Goal: Task Accomplishment & Management: Manage account settings

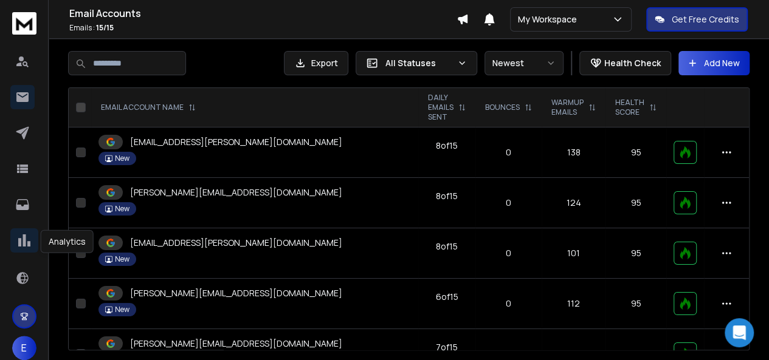
click at [24, 234] on icon at bounding box center [24, 241] width 18 height 18
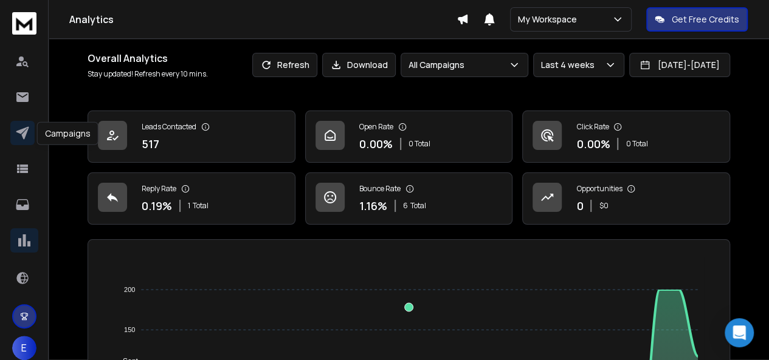
click at [29, 133] on link at bounding box center [22, 133] width 24 height 24
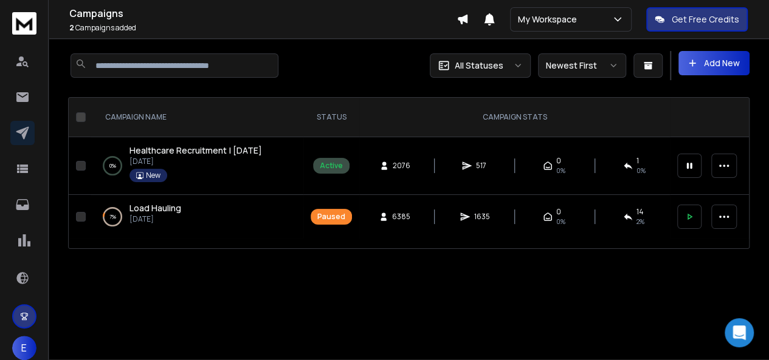
click at [215, 155] on span "Healthcare Recruitment | [DATE]" at bounding box center [195, 151] width 132 height 12
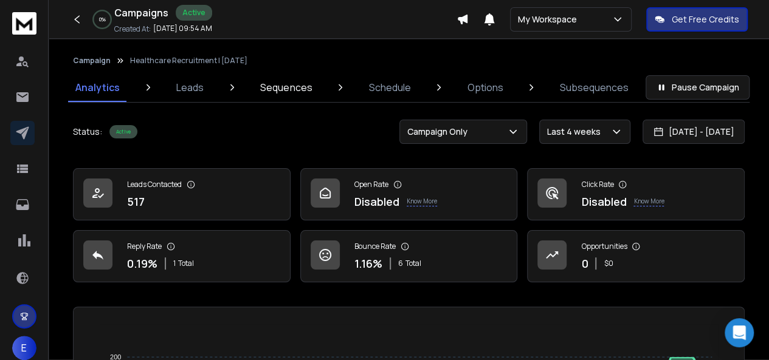
click at [318, 60] on div "Campaign Healthcare Recruitment | [DATE]" at bounding box center [409, 61] width 672 height 10
click at [297, 94] on p "Sequences" at bounding box center [286, 87] width 52 height 15
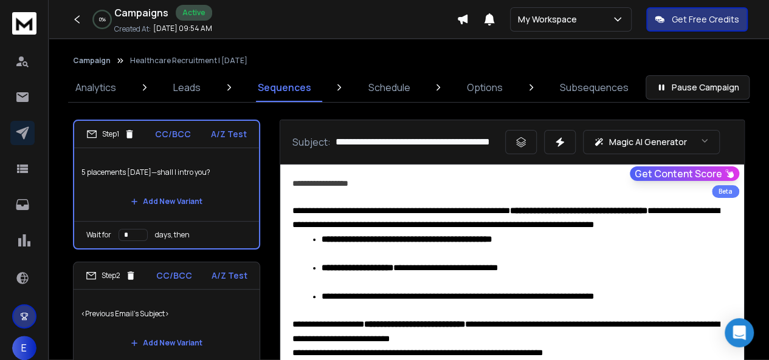
drag, startPoint x: 267, startPoint y: 153, endPoint x: 263, endPoint y: 194, distance: 40.9
click at [263, 194] on div "**********" at bounding box center [409, 268] width 672 height 297
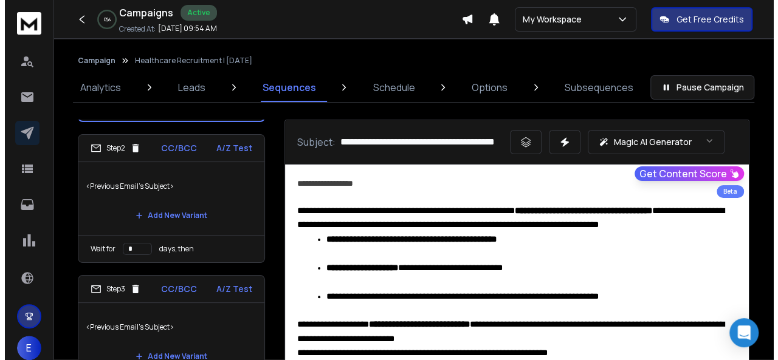
scroll to position [130, 0]
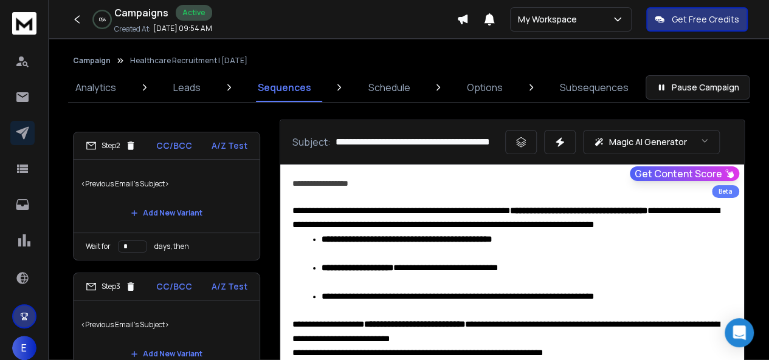
click at [215, 202] on div "Add New Variant" at bounding box center [166, 213] width 171 height 24
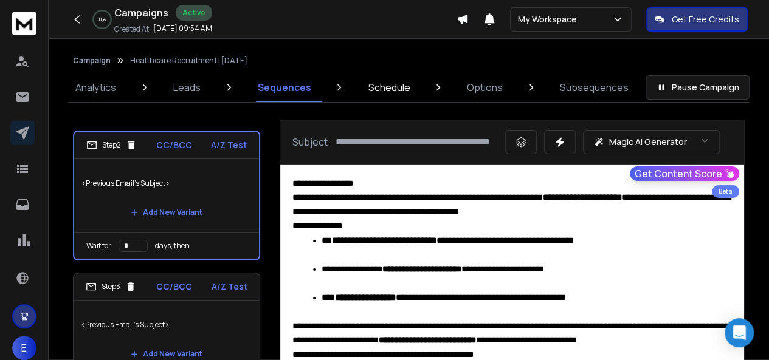
click at [416, 78] on link "Schedule" at bounding box center [388, 87] width 57 height 29
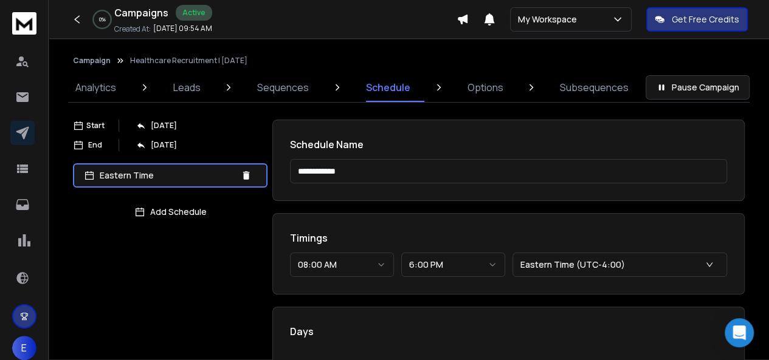
click at [157, 80] on div "Analytics Leads Sequences Schedule Options Subsequences" at bounding box center [352, 87] width 568 height 29
click at [171, 86] on link "Leads" at bounding box center [187, 87] width 42 height 29
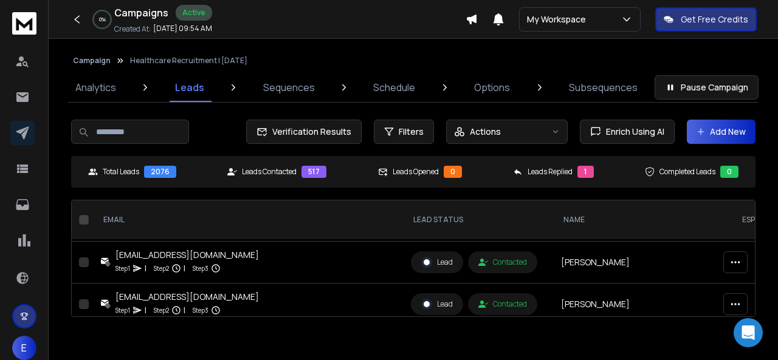
scroll to position [2708, 0]
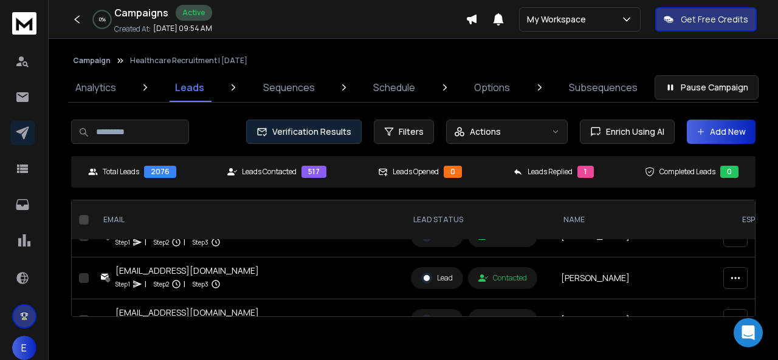
click at [317, 132] on span "Verification Results" at bounding box center [309, 132] width 84 height 12
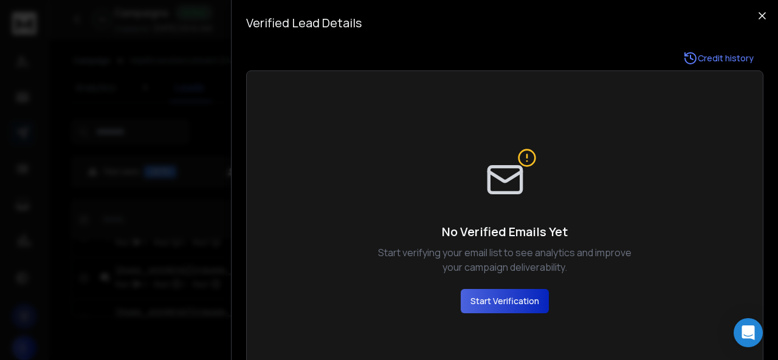
click at [757, 15] on icon "button" at bounding box center [762, 16] width 12 height 12
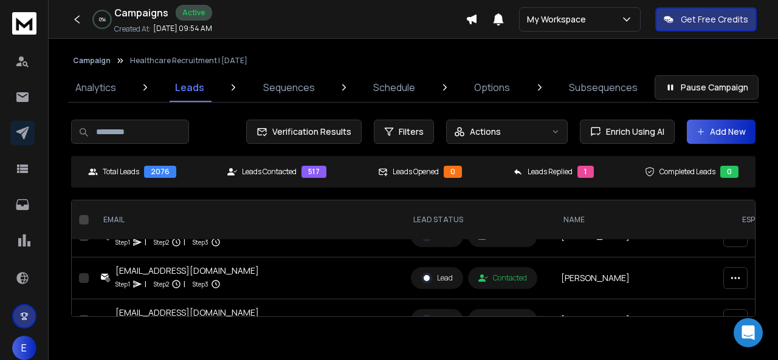
click at [672, 176] on p "Completed Leads" at bounding box center [687, 172] width 56 height 10
drag, startPoint x: 758, startPoint y: 266, endPoint x: 758, endPoint y: 275, distance: 9.7
click at [758, 275] on div "Campaign Healthcare Recruitment | [DATE] Analytics Leads Sequences Schedule Opt…" at bounding box center [413, 180] width 729 height 283
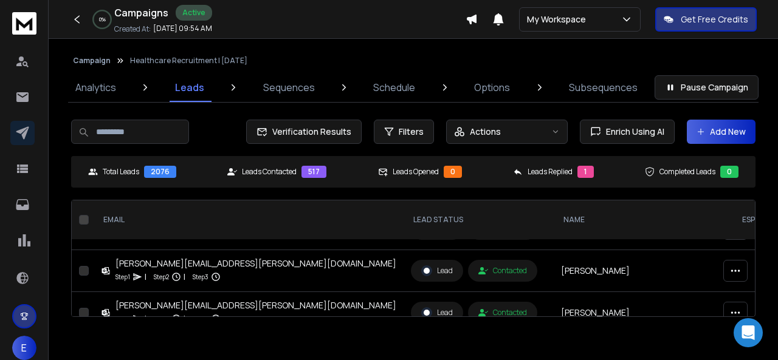
scroll to position [4771, 0]
click at [756, 284] on div "Verification Results Filters Actions Enrich Using AI Add New Total Leads 2076 L…" at bounding box center [413, 212] width 690 height 195
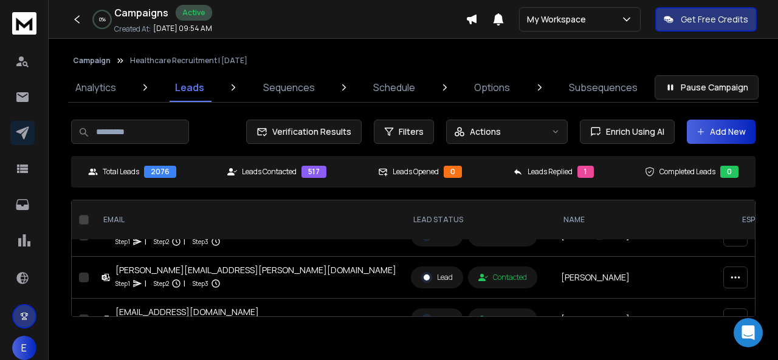
scroll to position [5800, 0]
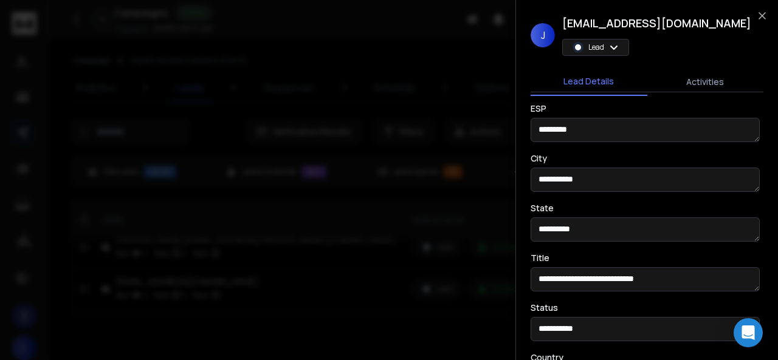
click at [750, 302] on body "Get only verified leads with our AI-powered Lead Finder, starting at $22/mo Try…" at bounding box center [389, 180] width 778 height 360
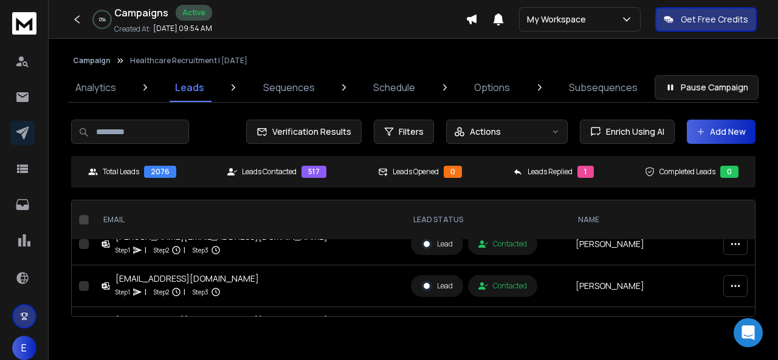
scroll to position [7798, 0]
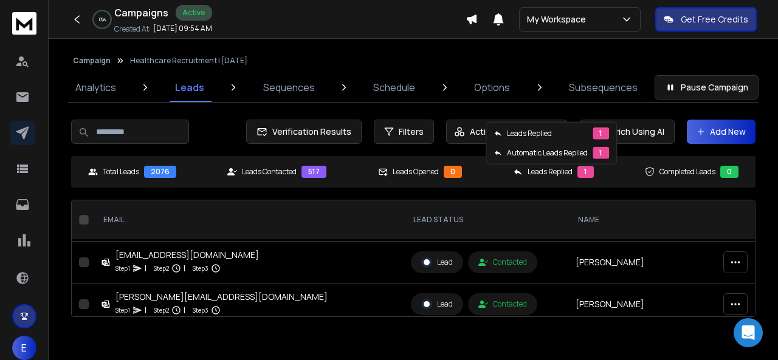
click at [501, 132] on icon at bounding box center [497, 133] width 9 height 9
click at [509, 157] on div "Automatic Leads Replied 1" at bounding box center [550, 153] width 115 height 12
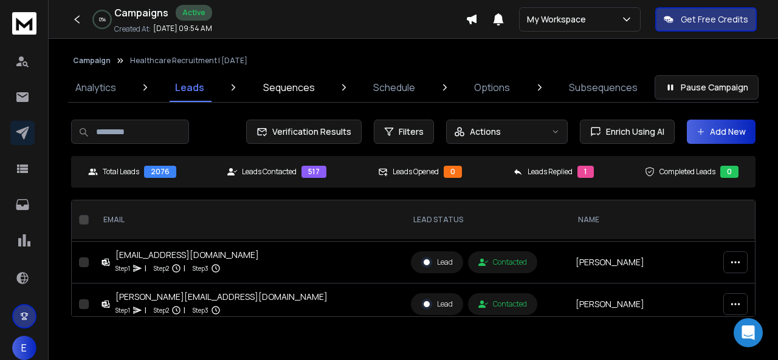
click at [309, 89] on p "Sequences" at bounding box center [289, 87] width 52 height 15
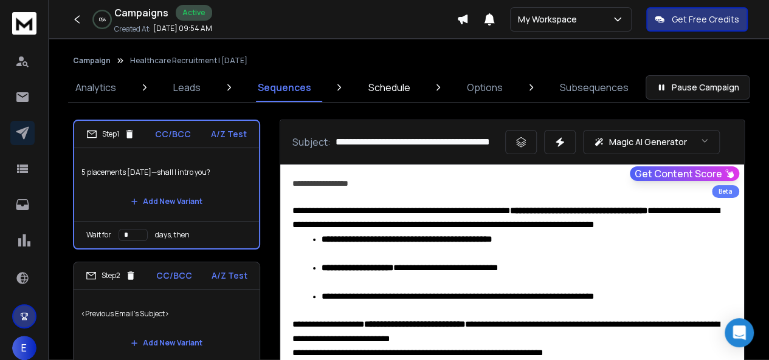
click at [401, 98] on link "Schedule" at bounding box center [388, 87] width 57 height 29
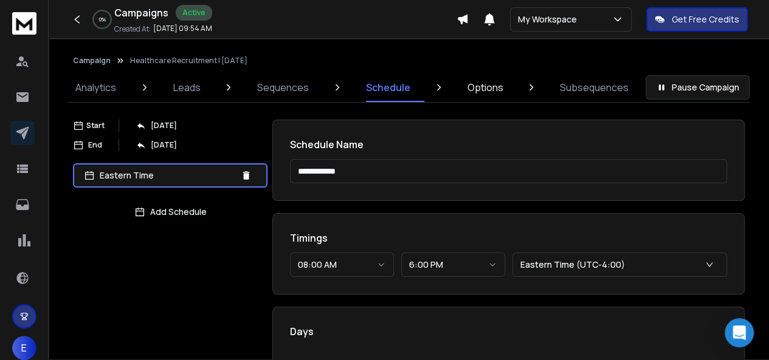
click at [478, 85] on p "Options" at bounding box center [485, 87] width 36 height 15
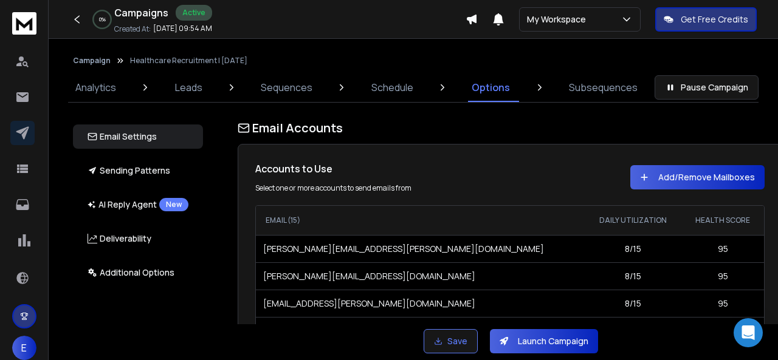
click at [526, 162] on div "Accounts to Use Select one or more accounts to send emails from Add/Remove Mail…" at bounding box center [509, 178] width 509 height 32
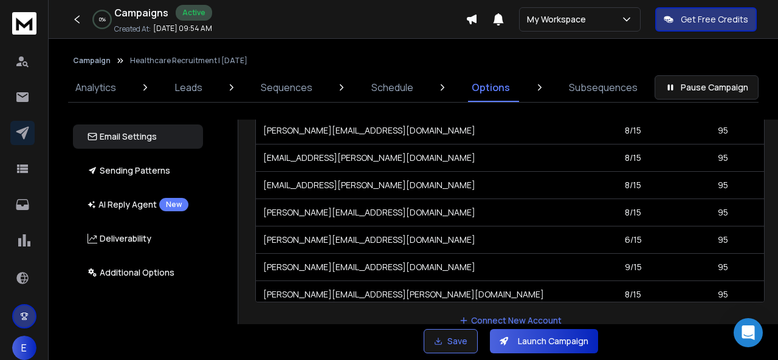
scroll to position [122, 0]
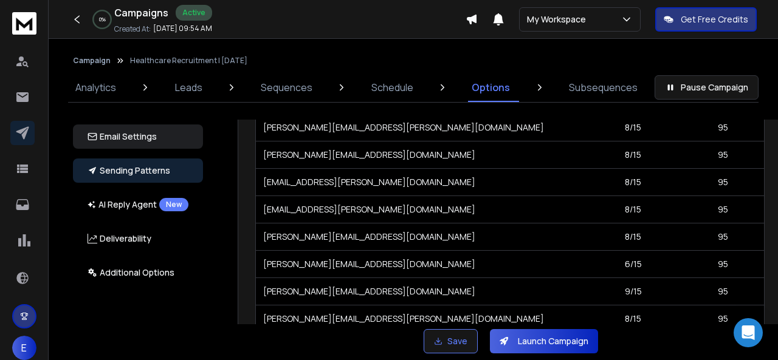
click at [167, 166] on p "Sending Patterns" at bounding box center [129, 171] width 83 height 12
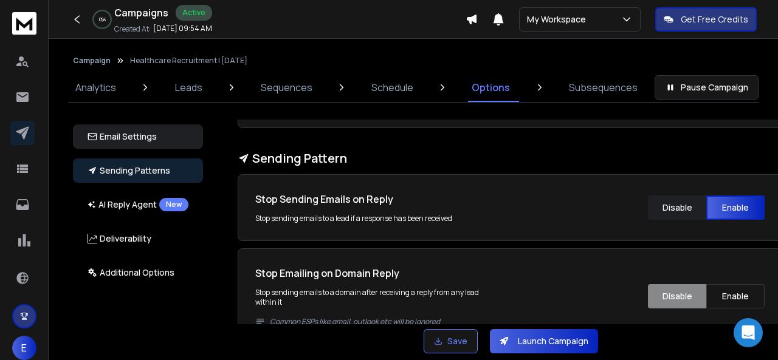
scroll to position [392, 0]
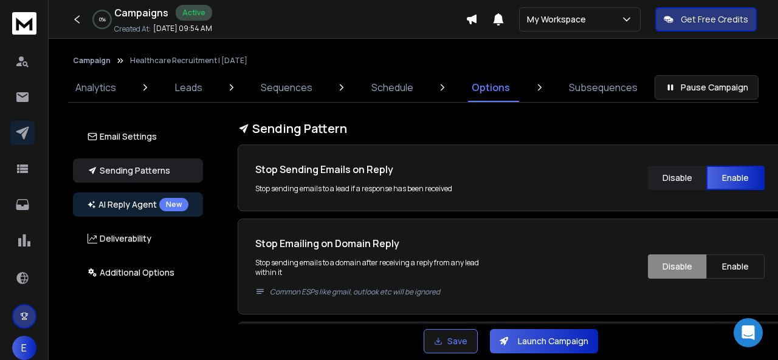
click at [158, 200] on p "AI Reply Agent New" at bounding box center [138, 204] width 101 height 13
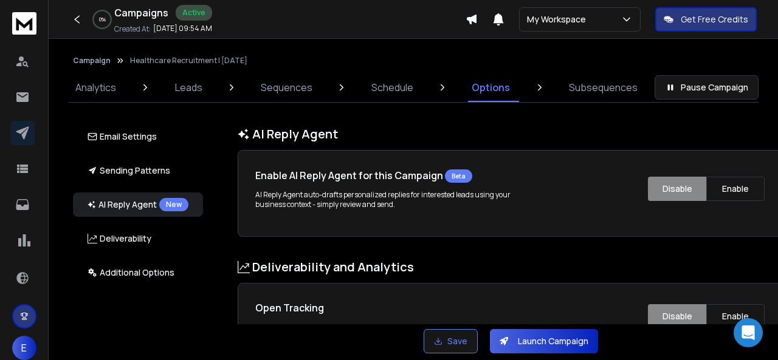
scroll to position [1218, 0]
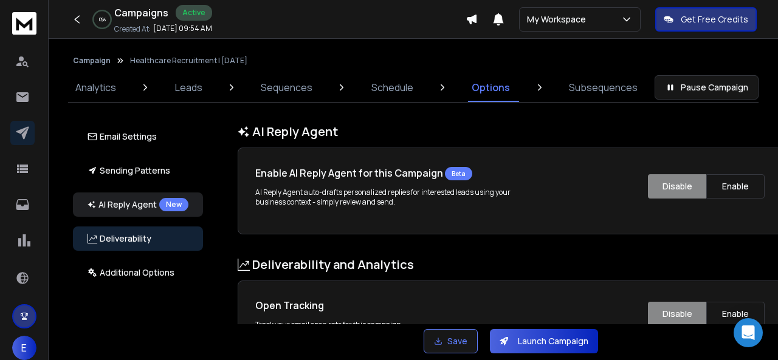
click at [153, 236] on button "Deliverability" at bounding box center [138, 239] width 130 height 24
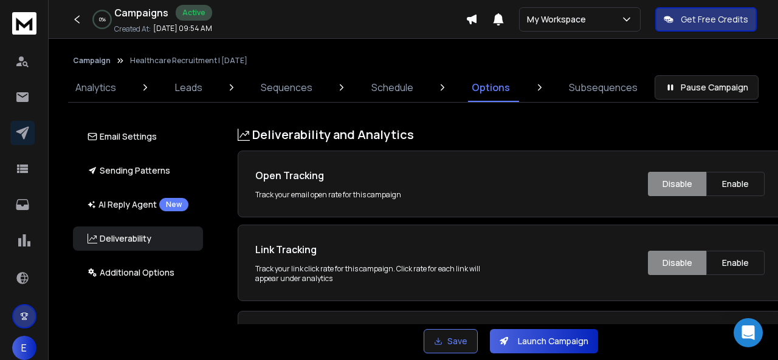
scroll to position [1351, 0]
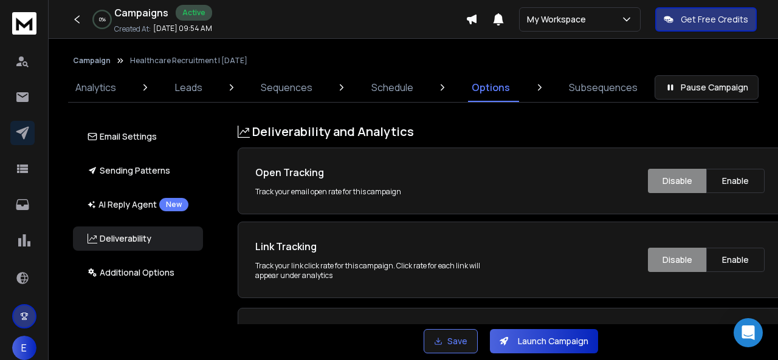
type button "email-settings"
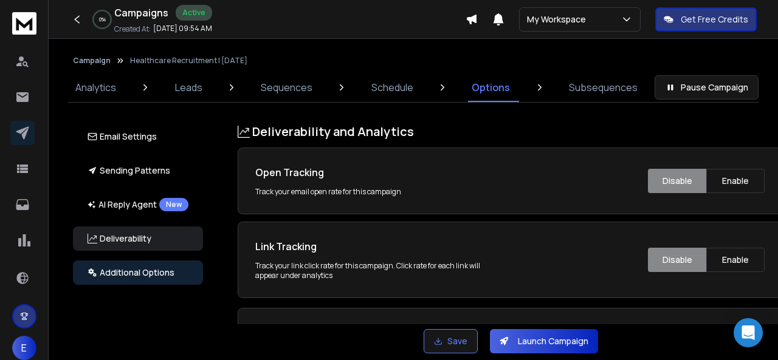
click at [152, 275] on p "Additional Options" at bounding box center [131, 273] width 87 height 12
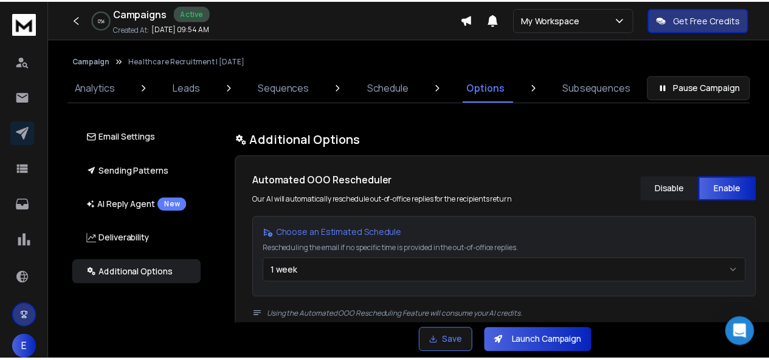
scroll to position [2185, 0]
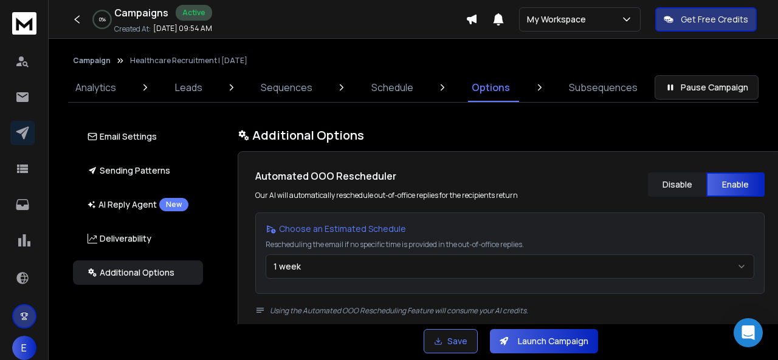
type button "email-settings"
click at [111, 86] on p "Analytics" at bounding box center [95, 87] width 41 height 15
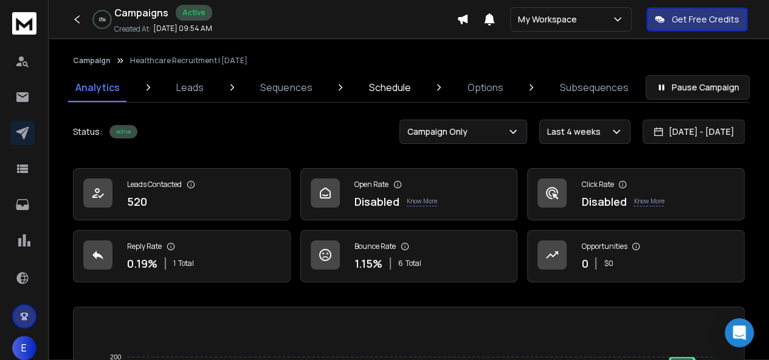
click at [399, 92] on p "Schedule" at bounding box center [390, 87] width 42 height 15
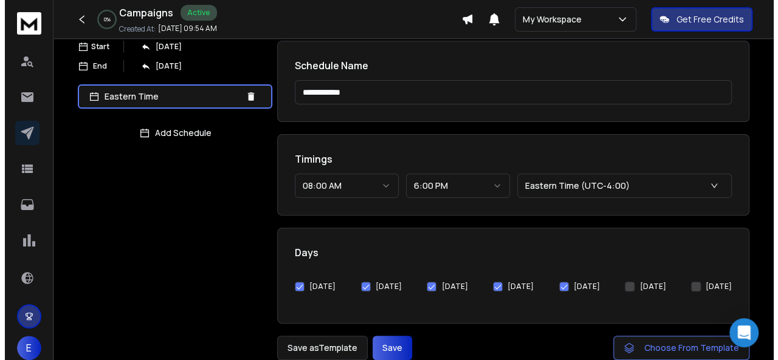
scroll to position [94, 0]
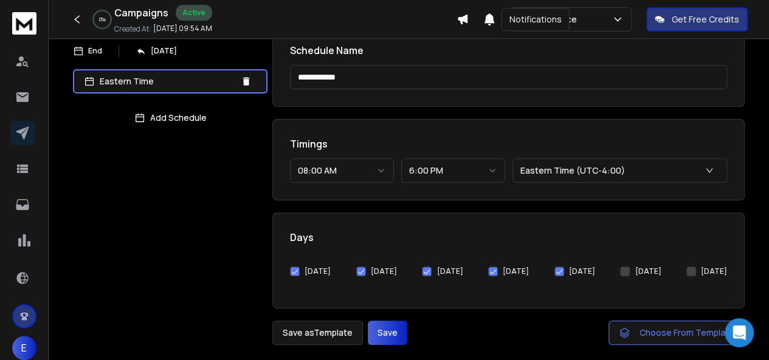
click at [495, 23] on icon at bounding box center [489, 19] width 12 height 12
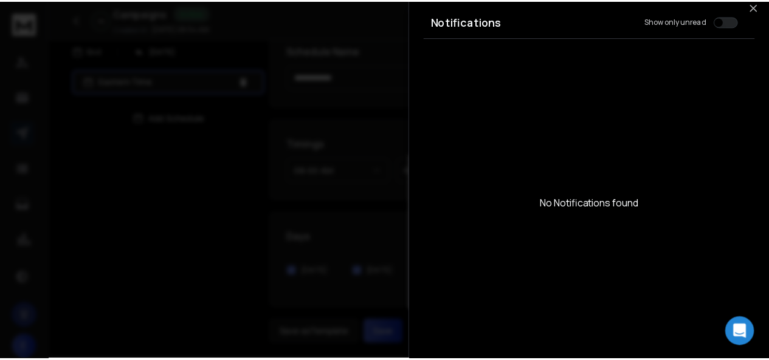
scroll to position [0, 0]
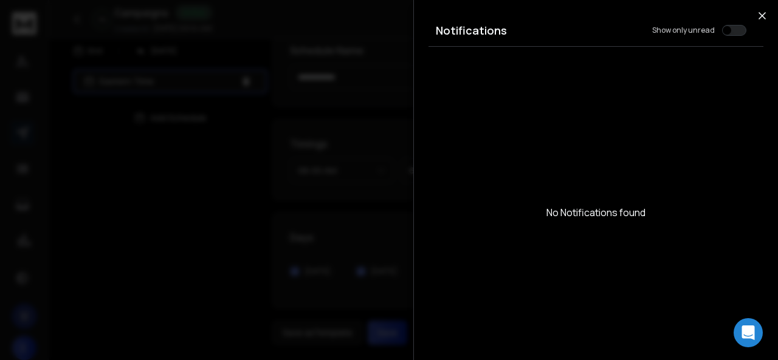
click at [760, 20] on icon "button" at bounding box center [762, 16] width 12 height 12
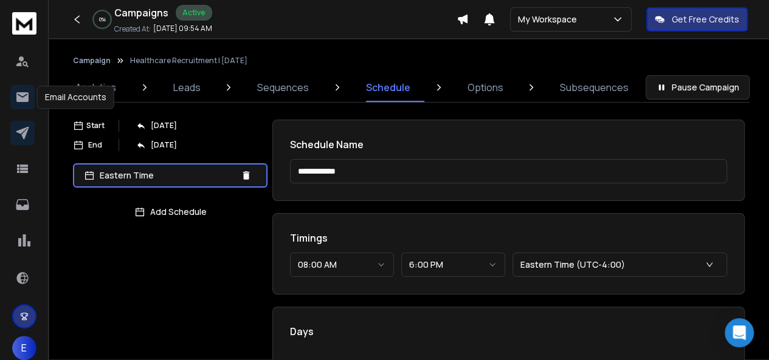
click at [21, 95] on icon at bounding box center [22, 97] width 12 height 10
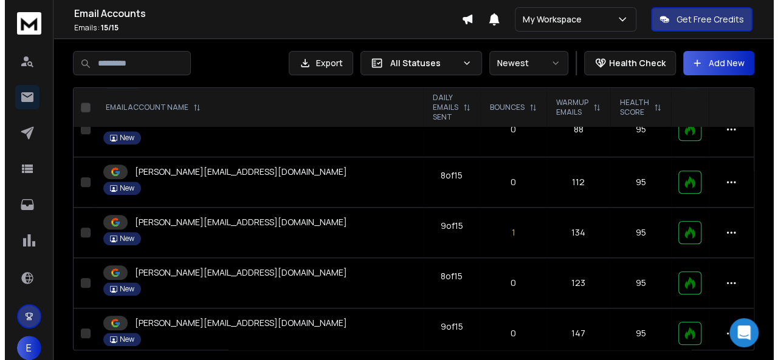
scroll to position [538, 0]
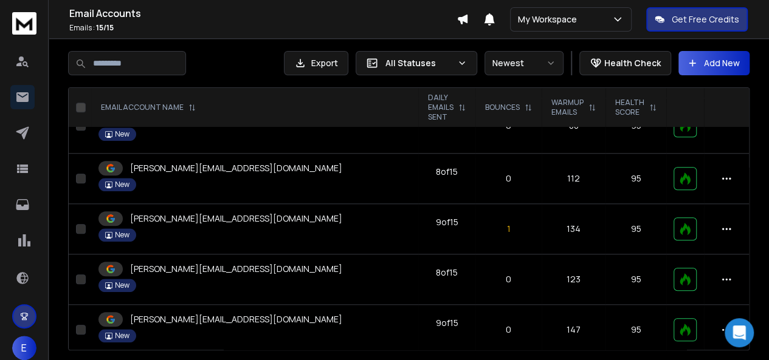
click at [483, 223] on p "1" at bounding box center [509, 229] width 52 height 12
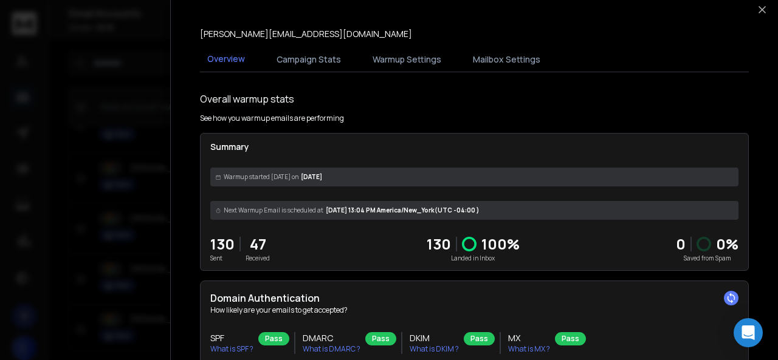
scroll to position [0, 0]
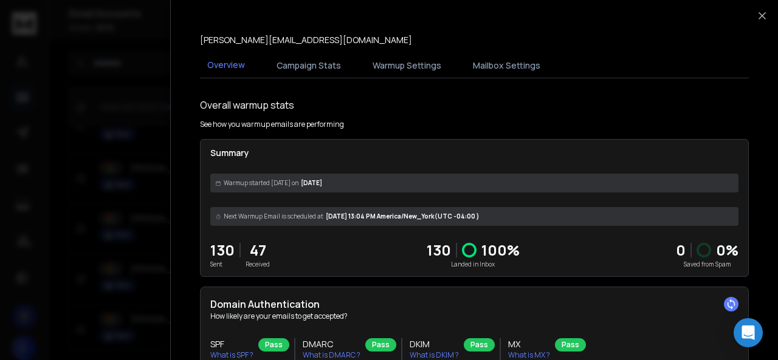
click at [475, 62] on button "Mailbox Settings" at bounding box center [507, 65] width 82 height 27
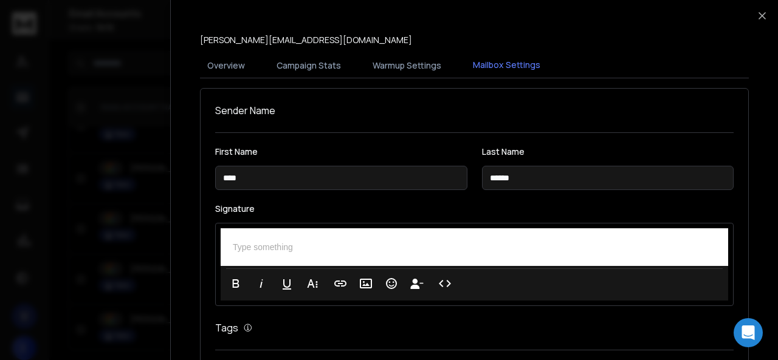
click at [762, 22] on div "**********" at bounding box center [474, 180] width 608 height 360
click at [760, 18] on icon "button" at bounding box center [762, 16] width 6 height 6
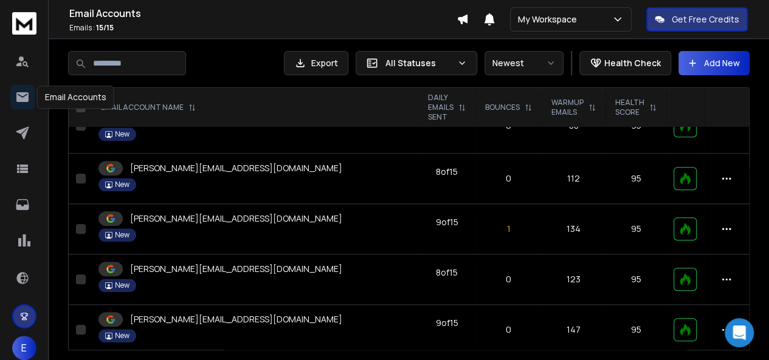
click at [26, 95] on icon at bounding box center [22, 97] width 15 height 15
click at [30, 138] on link at bounding box center [22, 133] width 24 height 24
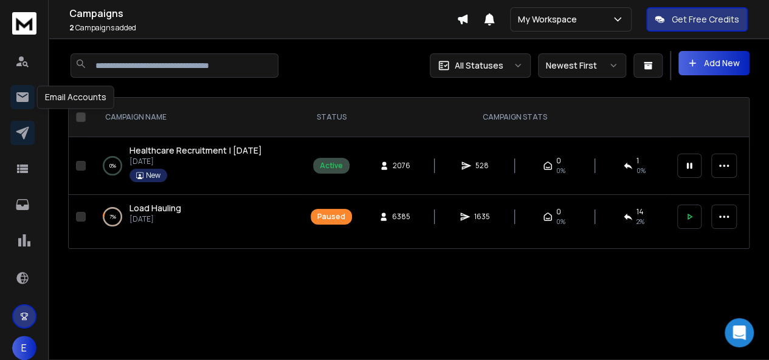
click at [30, 103] on link at bounding box center [22, 97] width 24 height 24
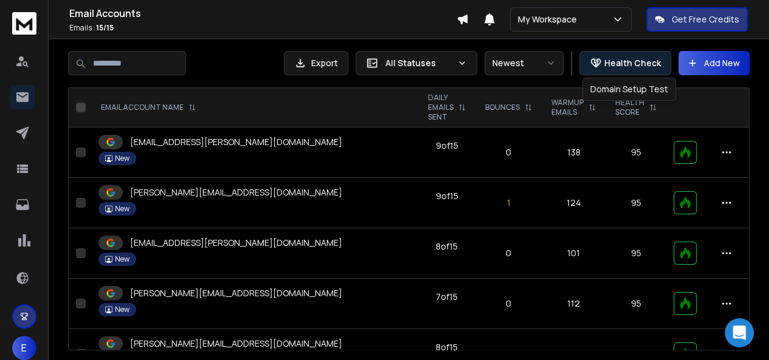
click at [610, 58] on p "Health Check" at bounding box center [632, 63] width 57 height 12
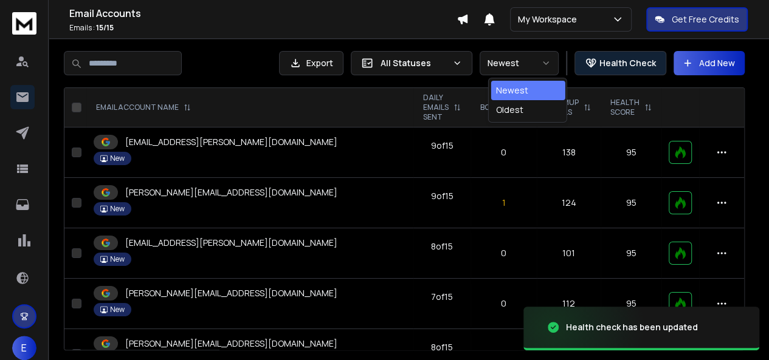
click at [518, 74] on button "Newest" at bounding box center [518, 63] width 79 height 24
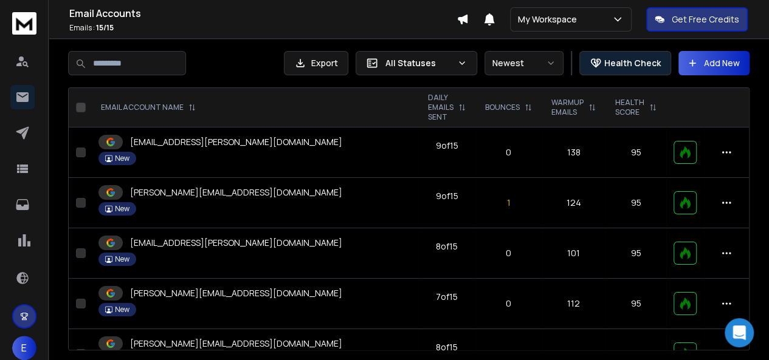
click at [460, 63] on div "All Statuses" at bounding box center [417, 63] width 122 height 24
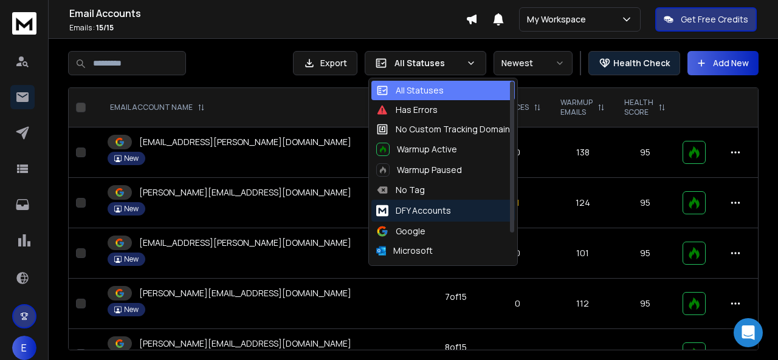
click at [466, 218] on div "DFY Accounts" at bounding box center [442, 211] width 143 height 22
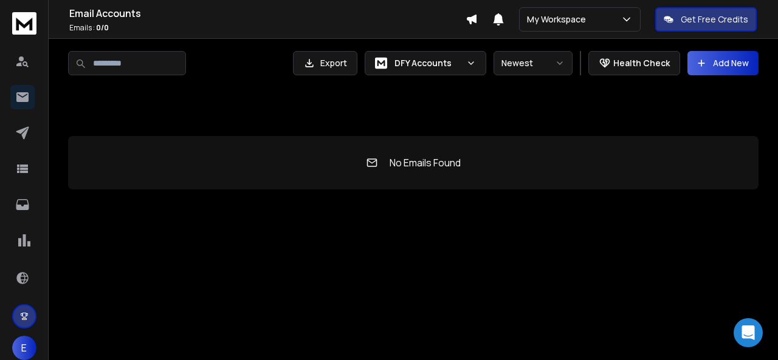
click at [396, 70] on div "DFY Accounts" at bounding box center [426, 63] width 122 height 24
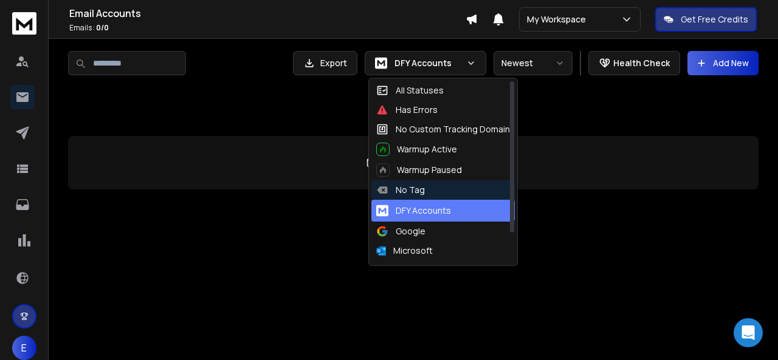
click at [418, 190] on div "No Tag" at bounding box center [400, 190] width 49 height 12
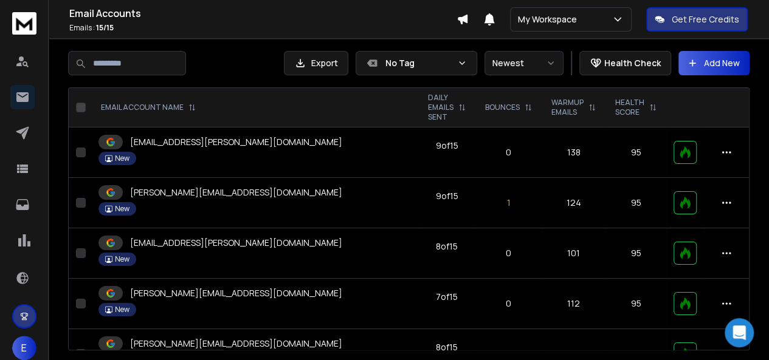
click at [483, 209] on p "1" at bounding box center [509, 203] width 52 height 12
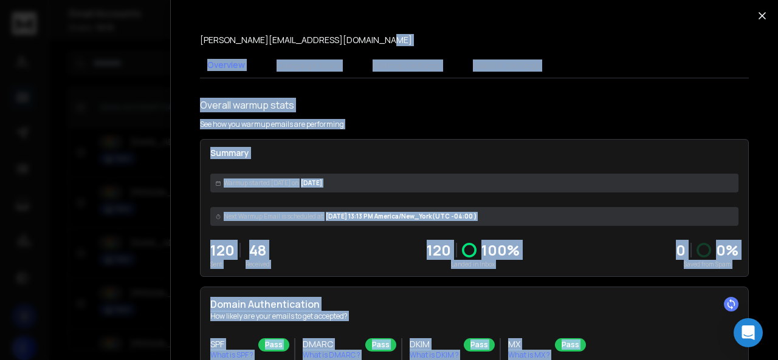
drag, startPoint x: 760, startPoint y: 22, endPoint x: 755, endPoint y: 13, distance: 10.3
click at [755, 13] on div "Multi Select Table Sheet [PERSON_NAME][EMAIL_ADDRESS][DOMAIN_NAME] Overview Cam…" at bounding box center [474, 180] width 608 height 360
click at [759, 13] on icon "button" at bounding box center [762, 16] width 6 height 6
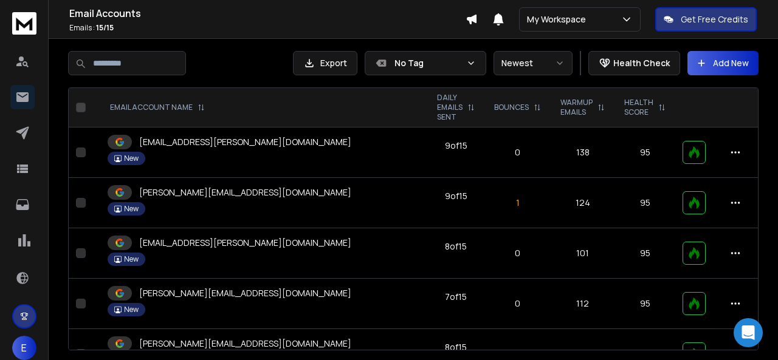
click at [531, 75] on button "Newest" at bounding box center [532, 63] width 79 height 24
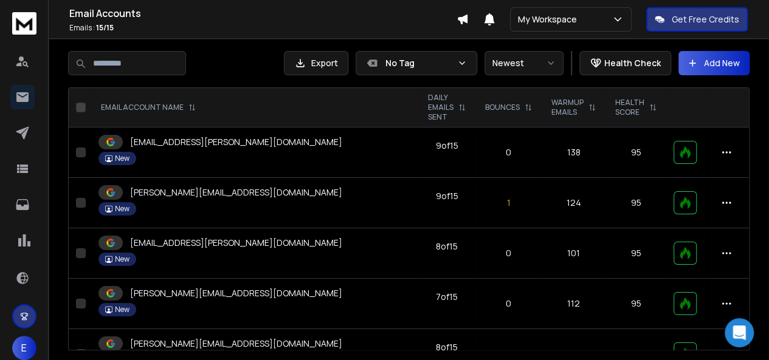
click at [24, 28] on img at bounding box center [24, 23] width 24 height 22
click at [29, 248] on icon at bounding box center [24, 241] width 18 height 18
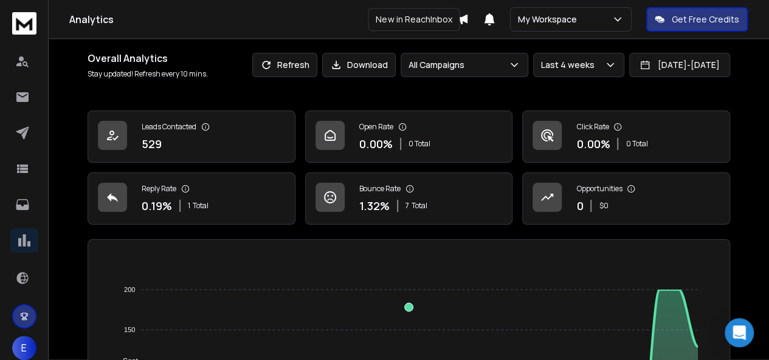
click at [462, 15] on icon at bounding box center [462, 19] width 12 height 12
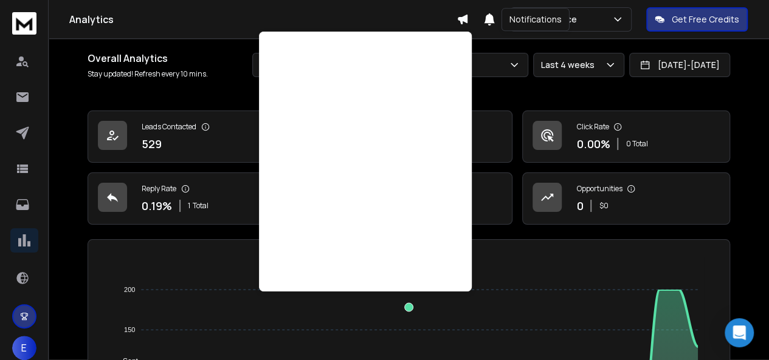
click at [490, 20] on icon at bounding box center [489, 19] width 11 height 12
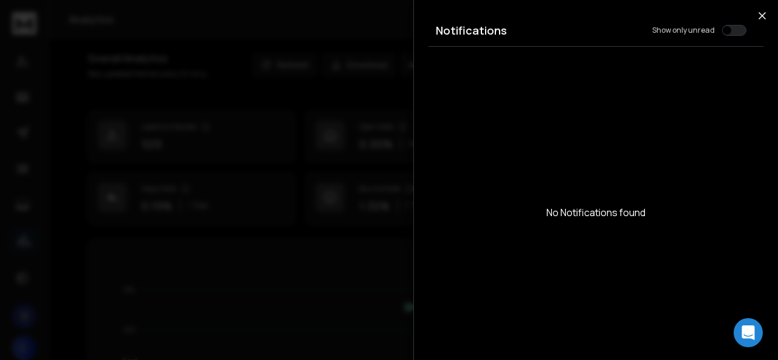
click at [764, 19] on icon "button" at bounding box center [762, 16] width 12 height 12
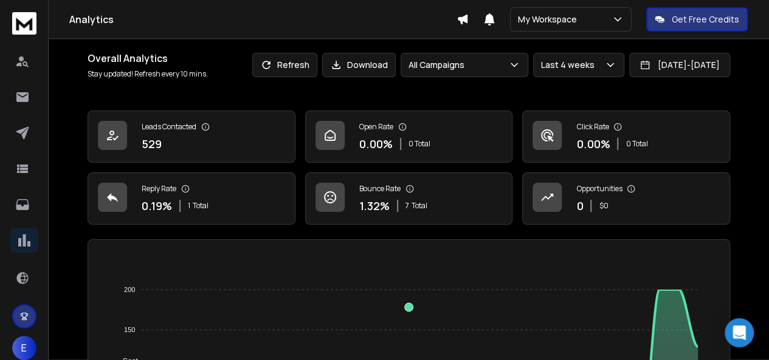
click at [30, 32] on img at bounding box center [24, 23] width 24 height 22
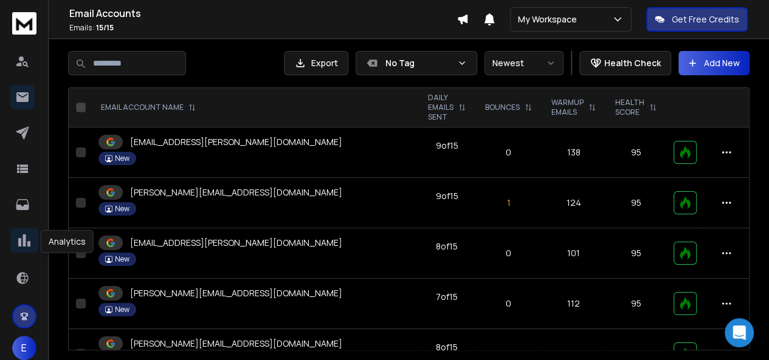
click at [31, 247] on icon at bounding box center [24, 241] width 18 height 18
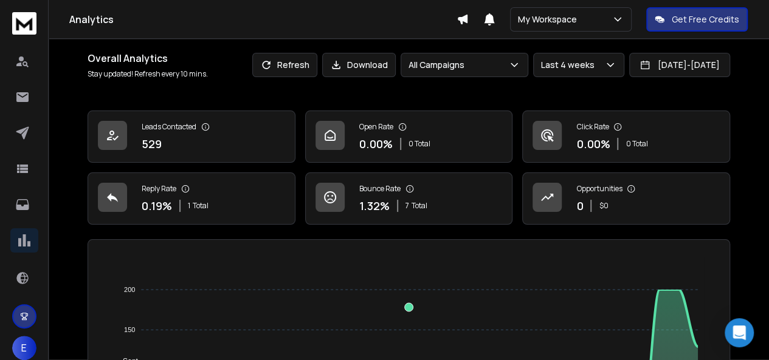
click at [167, 133] on div "Leads Contacted 529" at bounding box center [176, 137] width 68 height 32
click at [170, 207] on p "0.19 %" at bounding box center [157, 206] width 30 height 17
click at [18, 93] on icon at bounding box center [22, 97] width 12 height 10
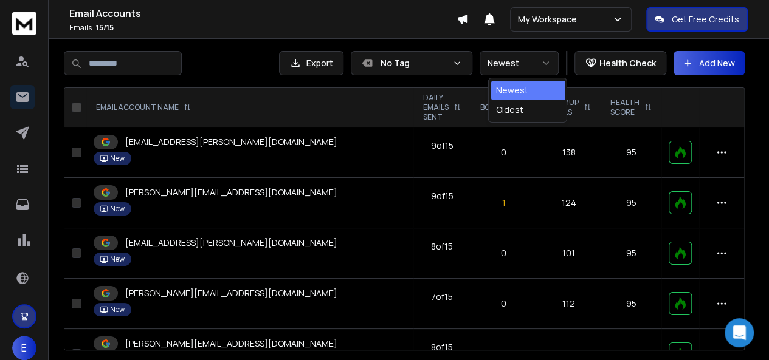
click at [547, 61] on button "Newest" at bounding box center [518, 63] width 79 height 24
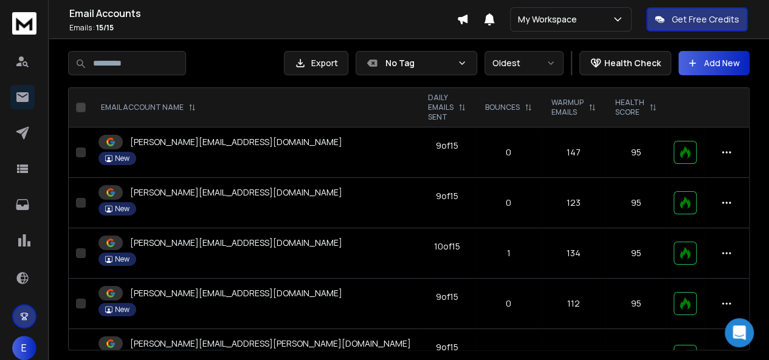
click at [425, 63] on p "No Tag" at bounding box center [418, 63] width 67 height 12
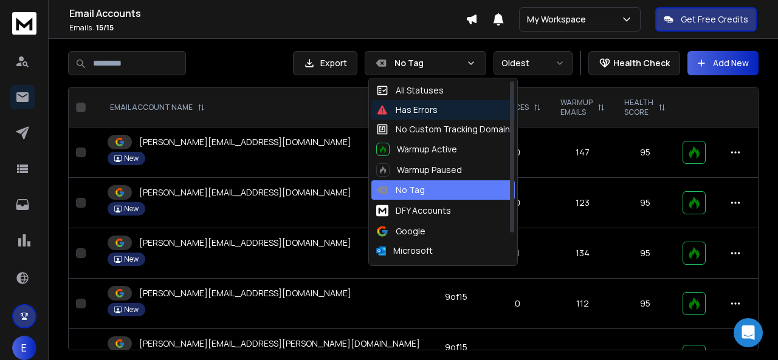
click at [425, 116] on div "Has Errors" at bounding box center [442, 109] width 143 height 19
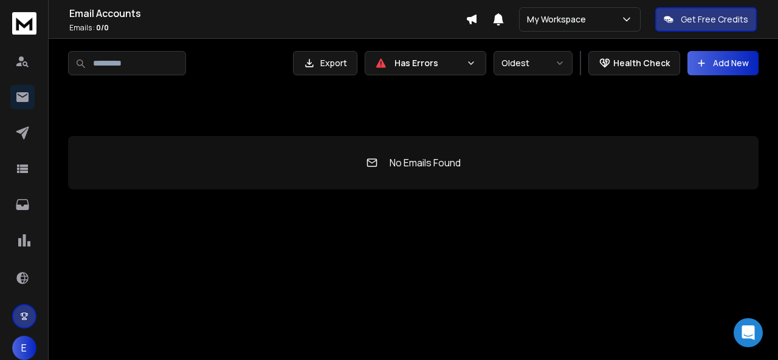
click at [411, 69] on p "Has Errors" at bounding box center [427, 63] width 67 height 12
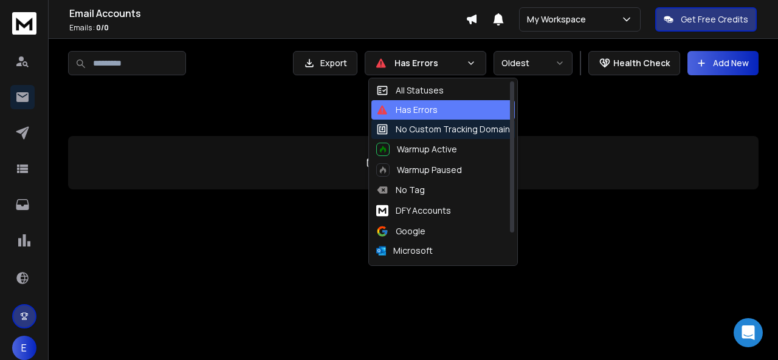
click at [420, 128] on div "No Custom Tracking Domain" at bounding box center [443, 129] width 134 height 12
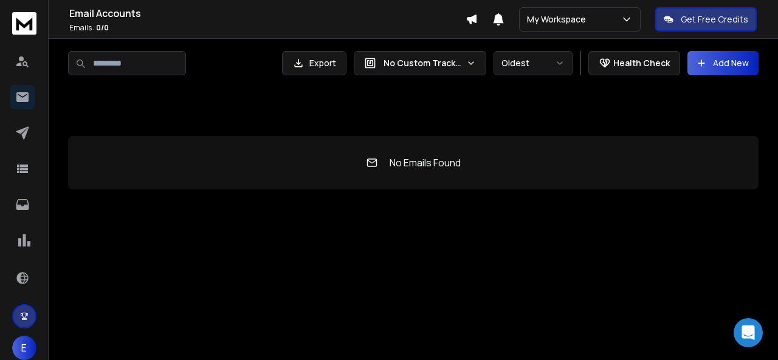
click at [415, 72] on div "No Custom Tracking Domain" at bounding box center [420, 63] width 132 height 24
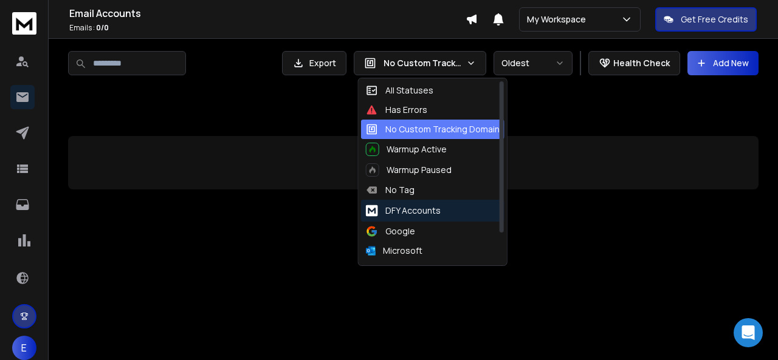
click at [431, 219] on div "DFY Accounts" at bounding box center [432, 211] width 143 height 22
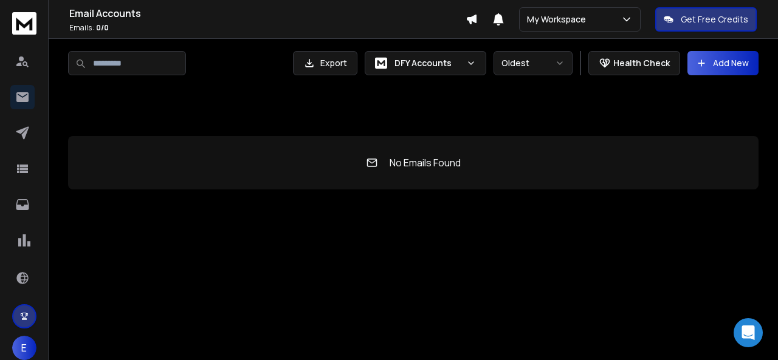
click at [387, 61] on icon at bounding box center [381, 63] width 12 height 15
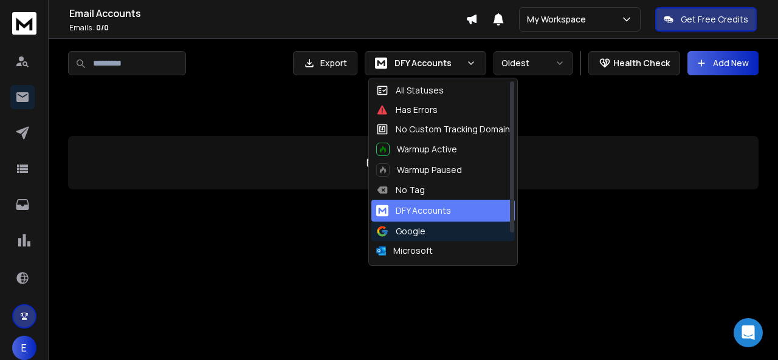
click at [433, 237] on div "Google" at bounding box center [442, 231] width 143 height 19
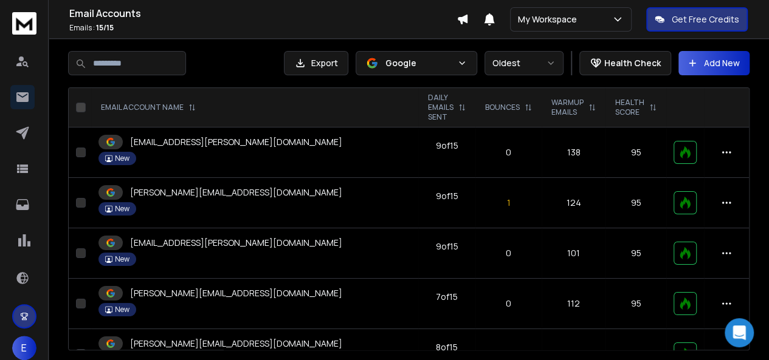
click at [419, 66] on p "Google" at bounding box center [418, 63] width 67 height 12
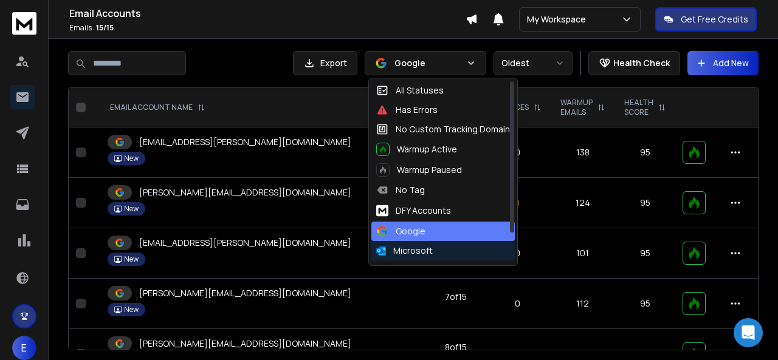
click at [446, 247] on div "Microsoft" at bounding box center [442, 250] width 143 height 19
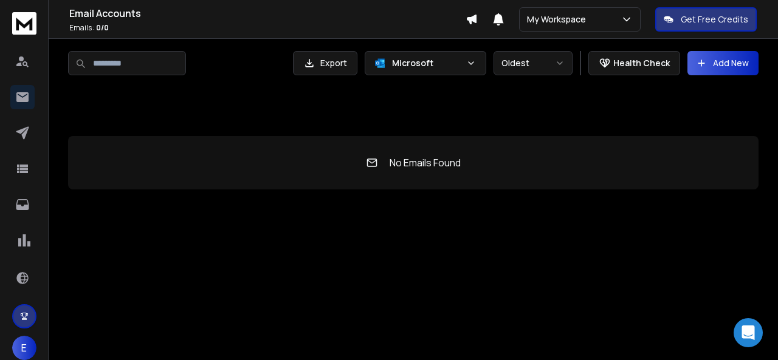
click at [410, 64] on p "Microsoft" at bounding box center [426, 63] width 69 height 12
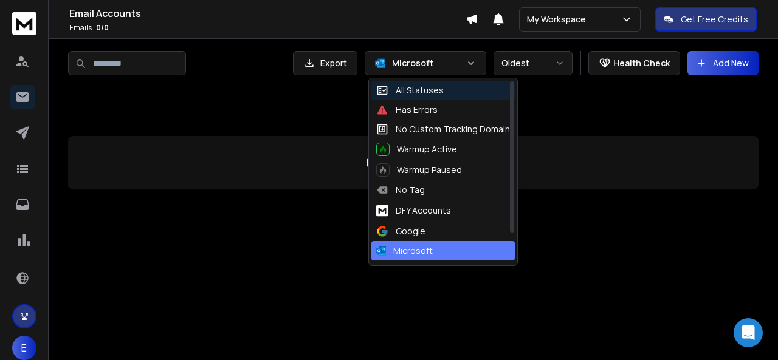
click at [414, 91] on div "All Statuses" at bounding box center [409, 90] width 67 height 12
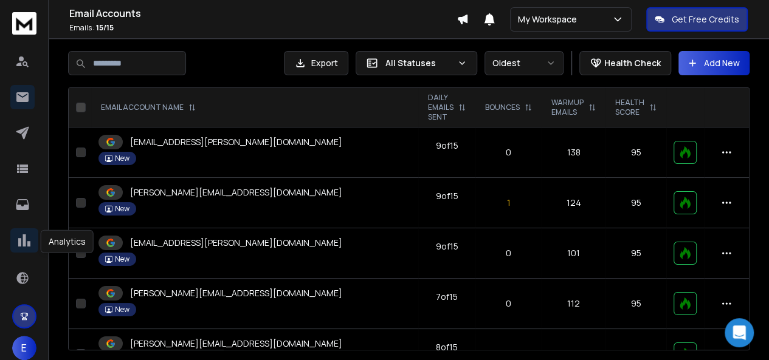
click at [15, 245] on icon at bounding box center [24, 241] width 18 height 18
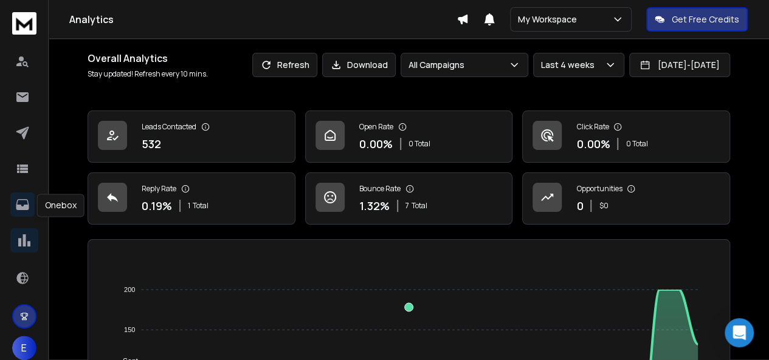
click at [22, 211] on icon at bounding box center [22, 205] width 15 height 15
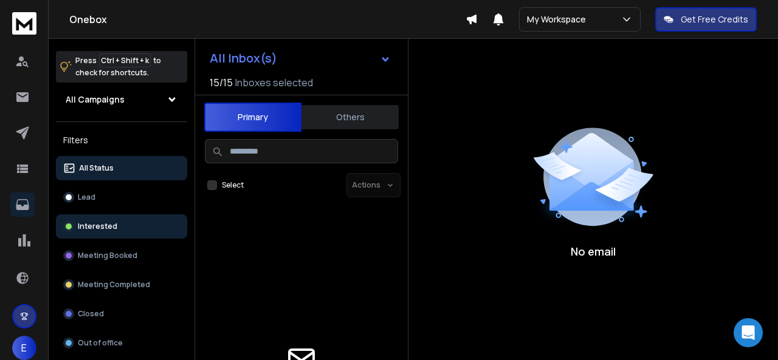
click at [158, 220] on button "Interested" at bounding box center [121, 227] width 131 height 24
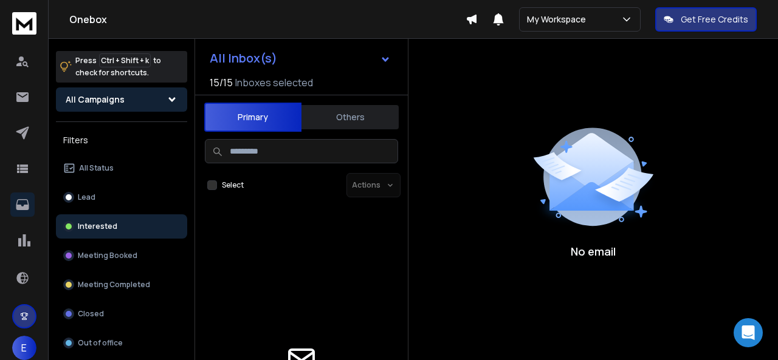
click at [130, 97] on button "All Campaigns" at bounding box center [121, 100] width 131 height 24
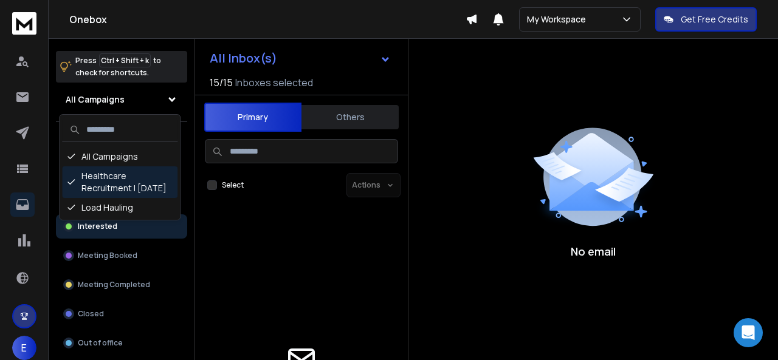
click at [108, 176] on div "Healthcare Recruitment | [DATE]" at bounding box center [119, 183] width 115 height 32
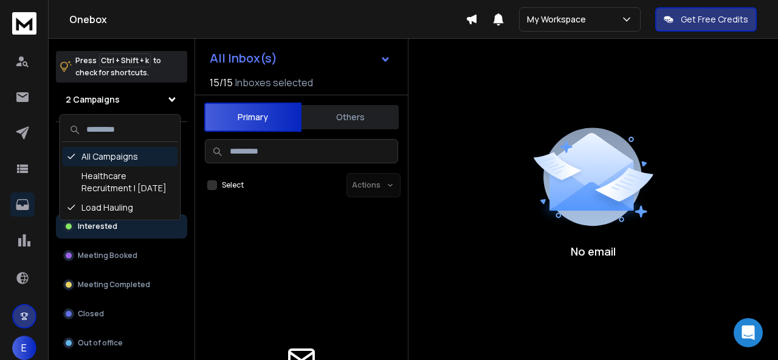
click at [100, 155] on div "All Campaigns" at bounding box center [119, 156] width 115 height 19
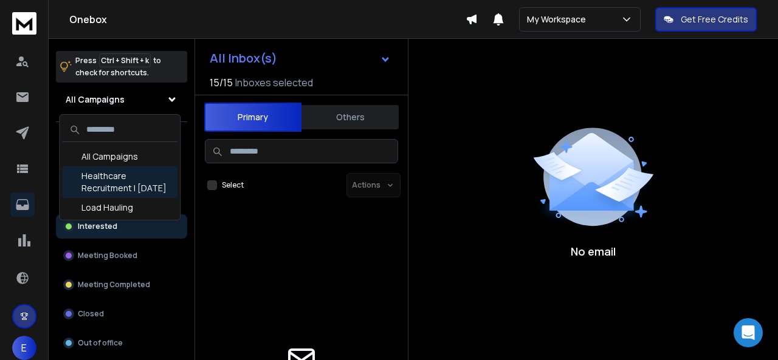
click at [112, 198] on div "Healthcare Recruitment | [DATE]" at bounding box center [119, 183] width 115 height 32
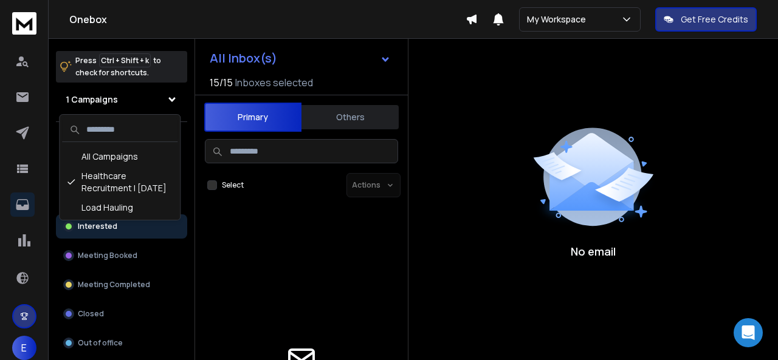
click at [190, 311] on div "Press Ctrl + Shift + k to check for shortcuts. 1 Campaigns 1 Campaigns Filters …" at bounding box center [122, 219] width 146 height 360
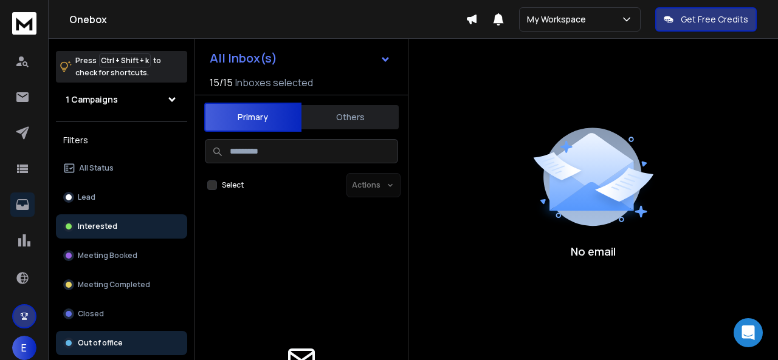
click at [151, 350] on button "Out of office" at bounding box center [121, 343] width 131 height 24
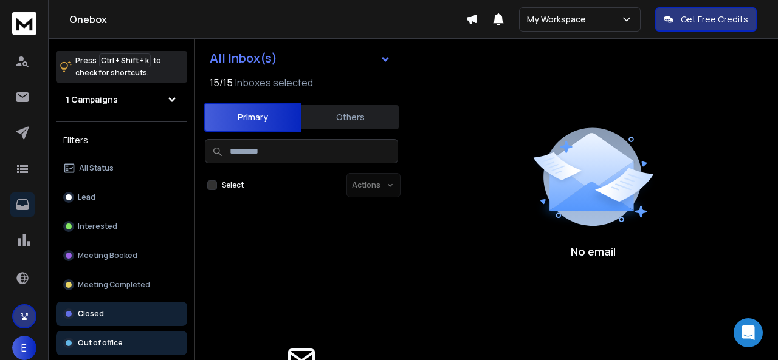
click at [141, 323] on button "Closed" at bounding box center [121, 314] width 131 height 24
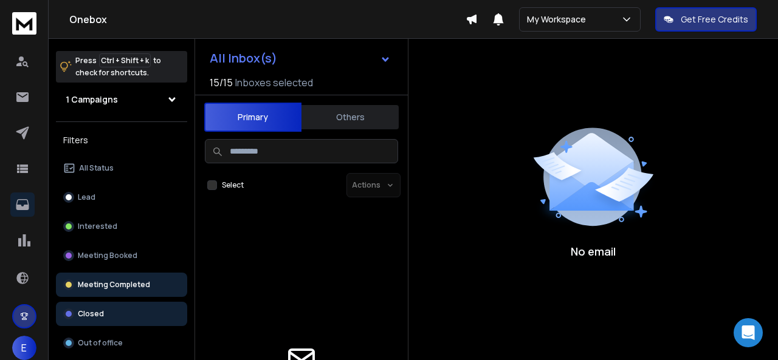
click at [143, 294] on button "Meeting Completed" at bounding box center [121, 285] width 131 height 24
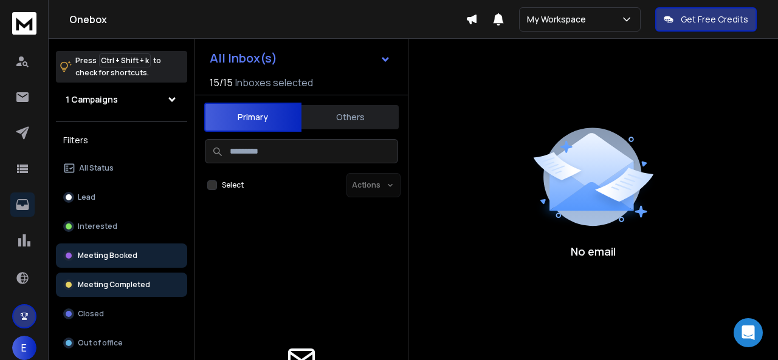
click at [137, 250] on button "Meeting Booked" at bounding box center [121, 256] width 131 height 24
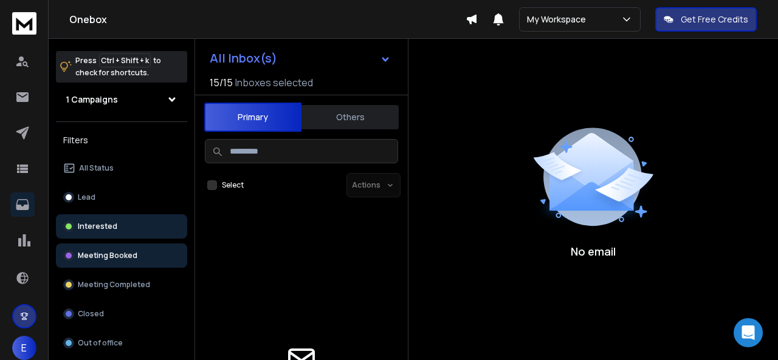
click at [128, 223] on button "Interested" at bounding box center [121, 227] width 131 height 24
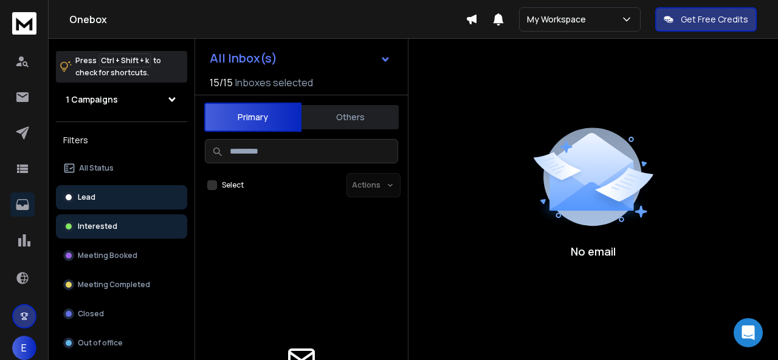
click at [129, 193] on button "Lead" at bounding box center [121, 197] width 131 height 24
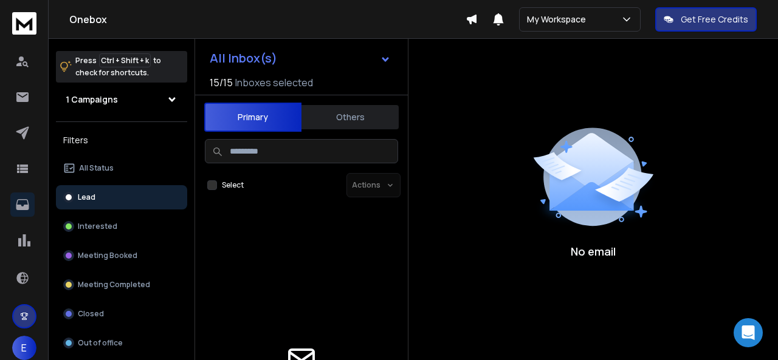
scroll to position [308, 0]
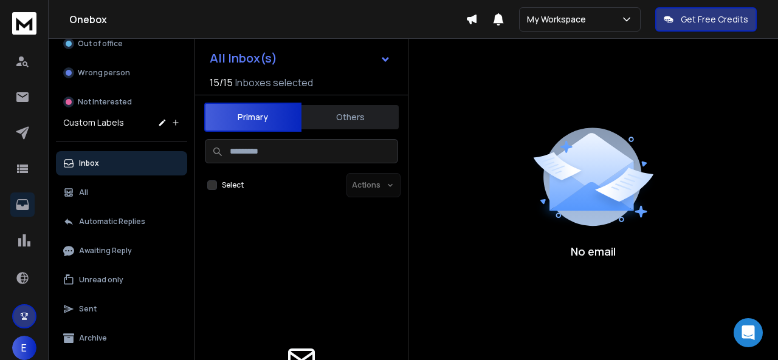
click at [153, 258] on div "Inbox All Automatic Replies Awaiting Reply Unread only Sent Archive" at bounding box center [121, 250] width 131 height 199
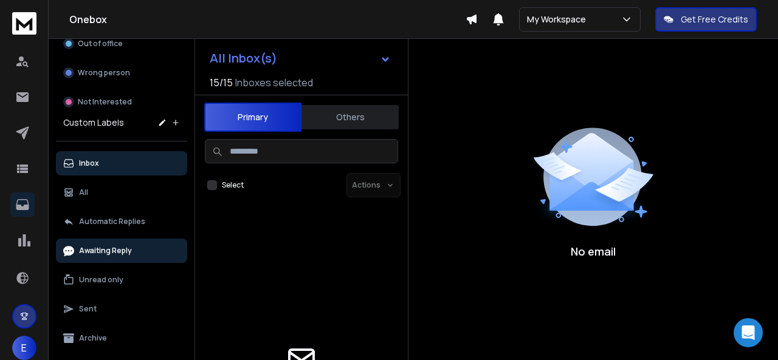
click at [160, 239] on button "Awaiting Reply" at bounding box center [121, 251] width 131 height 24
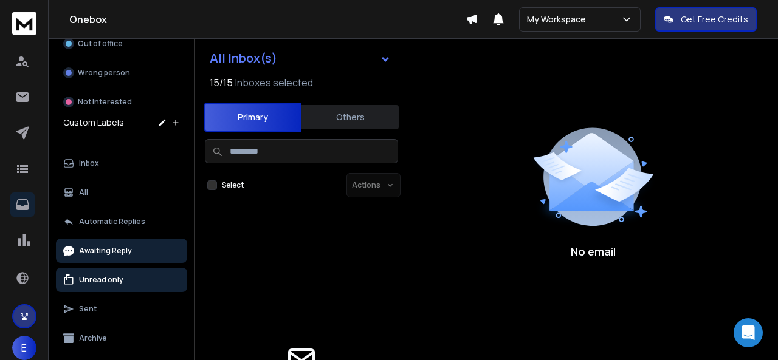
click at [171, 278] on button "Unread only" at bounding box center [121, 280] width 131 height 24
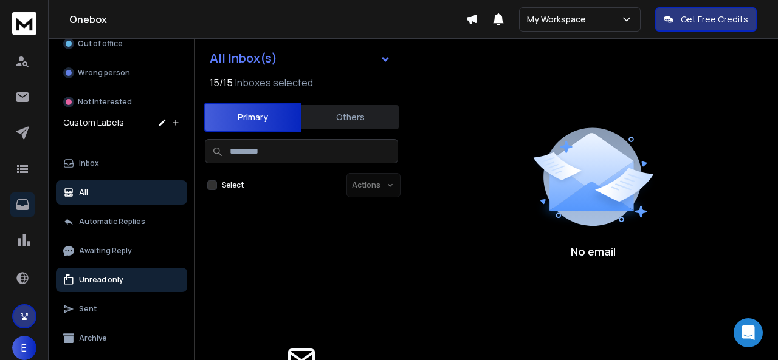
click at [155, 185] on button "All" at bounding box center [121, 192] width 131 height 24
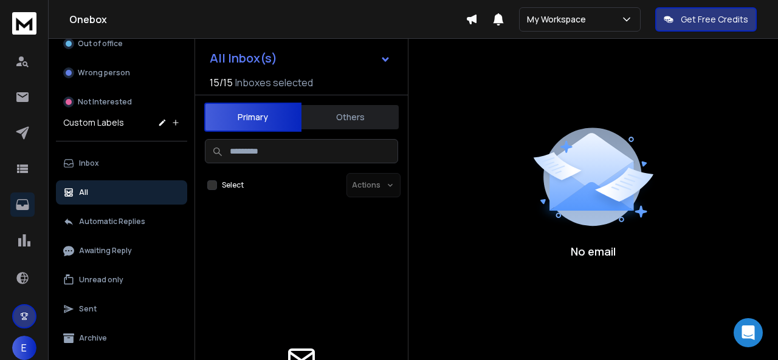
click at [320, 127] on button "Others" at bounding box center [349, 117] width 97 height 27
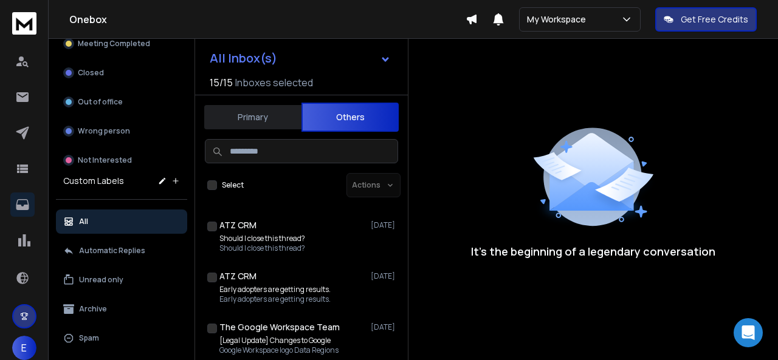
click at [404, 290] on div "ATZ CRM [DATE] Should I close this thread? Should I close this thread? ATZ CRM …" at bounding box center [301, 343] width 213 height 267
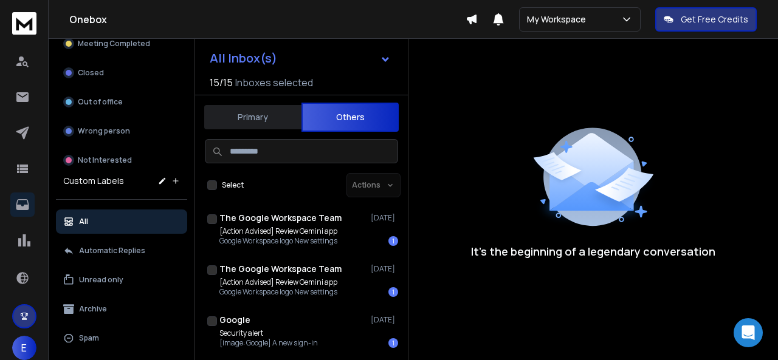
scroll to position [699, 0]
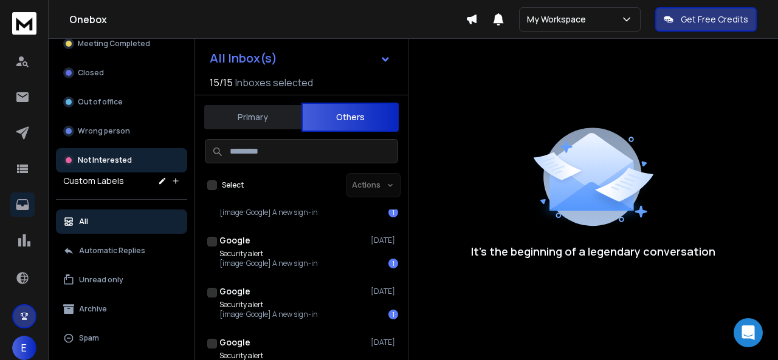
click at [123, 148] on button "Not Interested" at bounding box center [121, 160] width 131 height 24
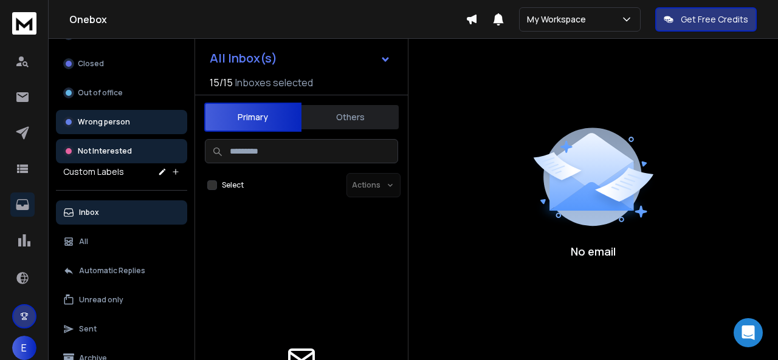
click at [125, 114] on button "Wrong person" at bounding box center [121, 122] width 131 height 24
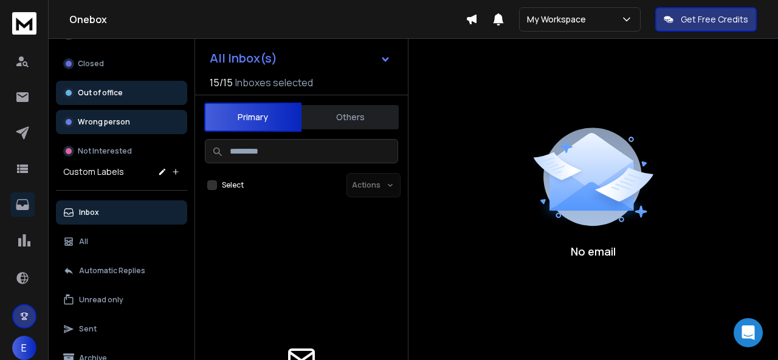
click at [126, 98] on button "Out of office" at bounding box center [121, 93] width 131 height 24
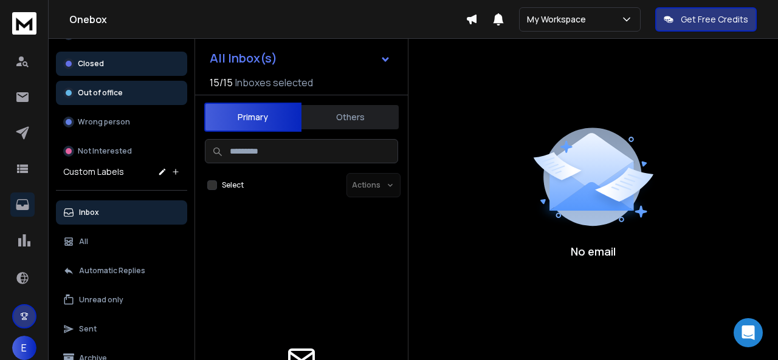
click at [147, 70] on button "Closed" at bounding box center [121, 64] width 131 height 24
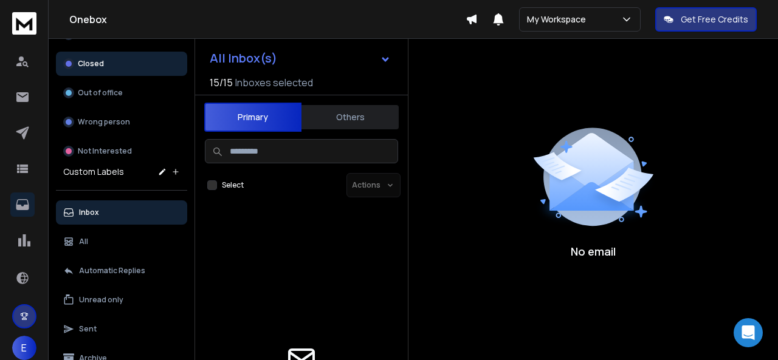
scroll to position [0, 0]
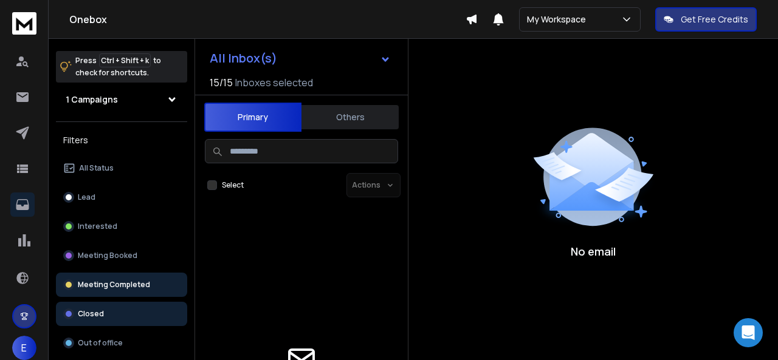
click at [146, 276] on button "Meeting Completed" at bounding box center [121, 285] width 131 height 24
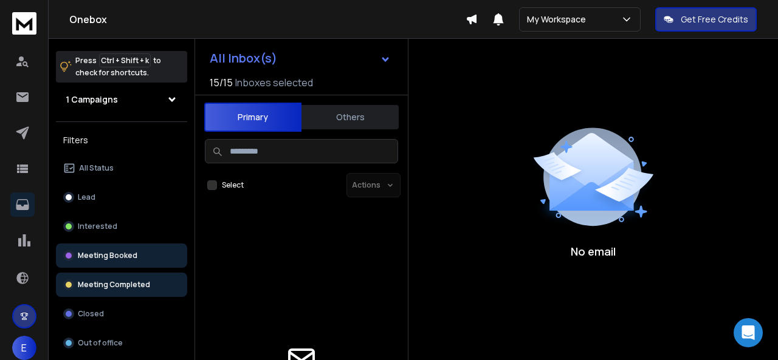
click at [132, 258] on p "Meeting Booked" at bounding box center [108, 256] width 60 height 10
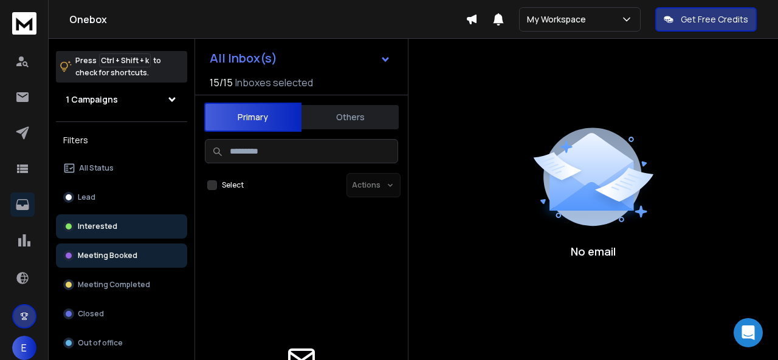
click at [113, 215] on button "Interested" at bounding box center [121, 227] width 131 height 24
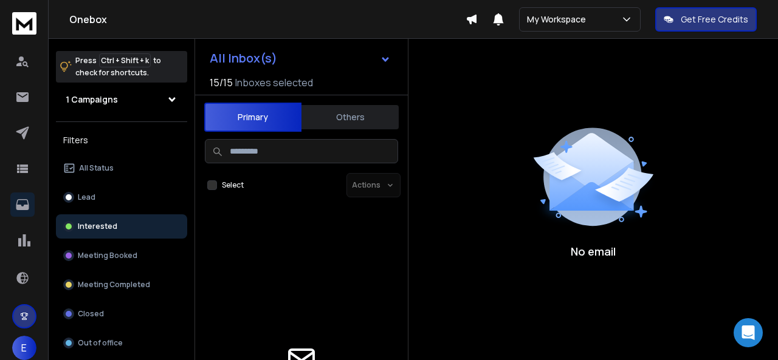
click at [108, 180] on div "All Status Lead Interested Meeting Booked Meeting Completed Closed Out of offic…" at bounding box center [121, 285] width 131 height 258
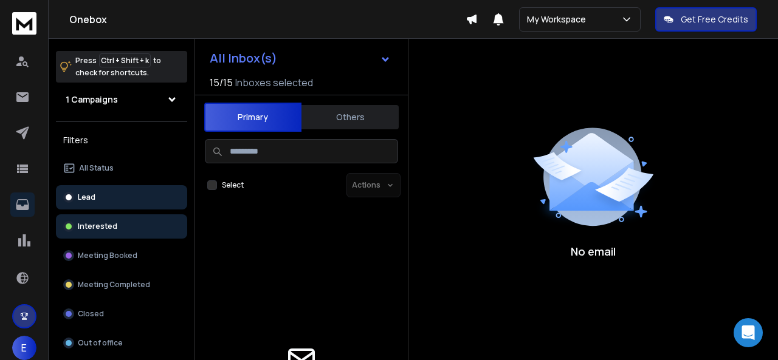
click at [115, 201] on button "Lead" at bounding box center [121, 197] width 131 height 24
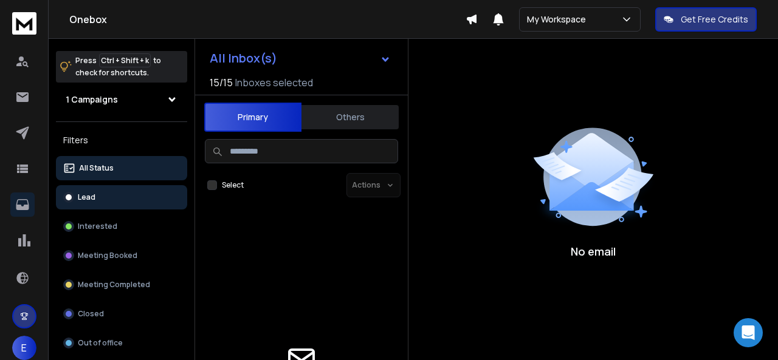
click at [120, 171] on button "All Status" at bounding box center [121, 168] width 131 height 24
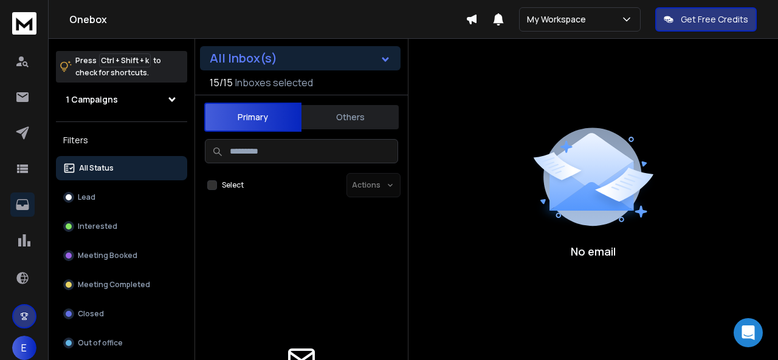
click at [369, 67] on button "All Inbox(s)" at bounding box center [300, 58] width 201 height 24
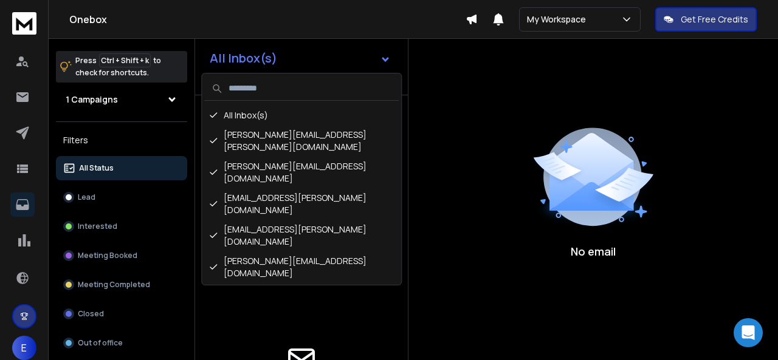
click at [119, 140] on h3 "Filters" at bounding box center [121, 140] width 131 height 17
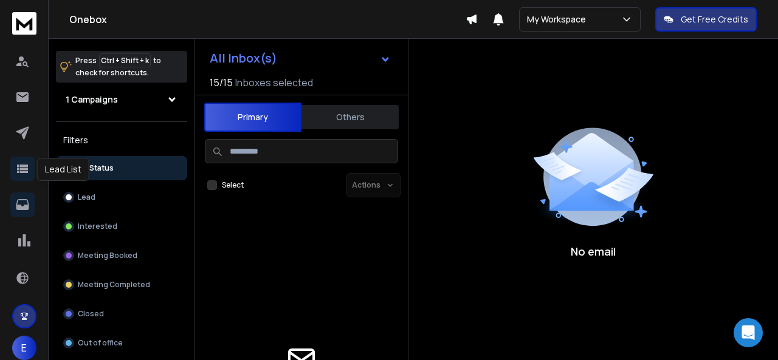
click at [21, 166] on icon at bounding box center [22, 169] width 11 height 9
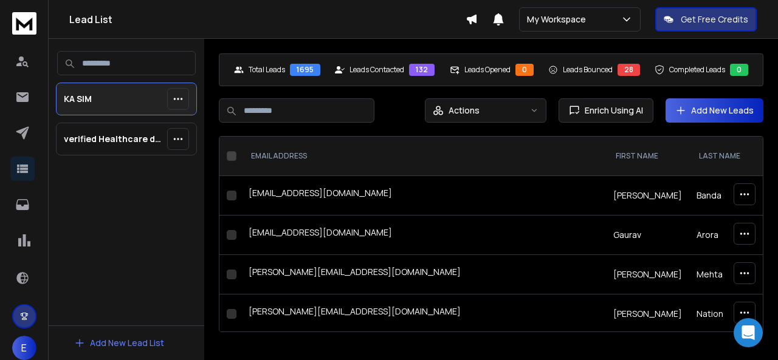
click at [103, 145] on div "verified Healthcare data - [DATE]" at bounding box center [126, 139] width 141 height 33
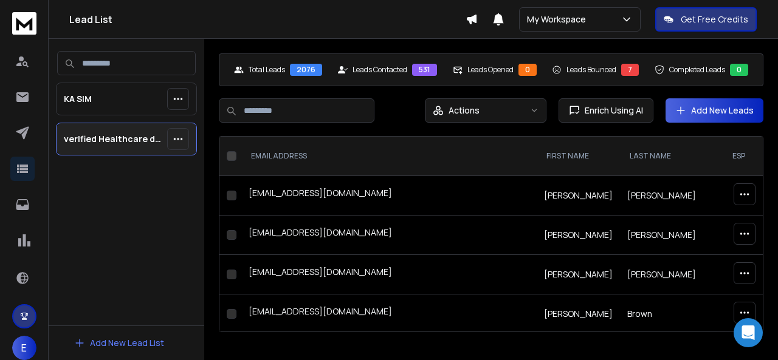
click at [199, 139] on div "KA SIM verified Healthcare data - [DATE]" at bounding box center [127, 197] width 156 height 229
click at [183, 136] on icon "button" at bounding box center [178, 139] width 11 height 11
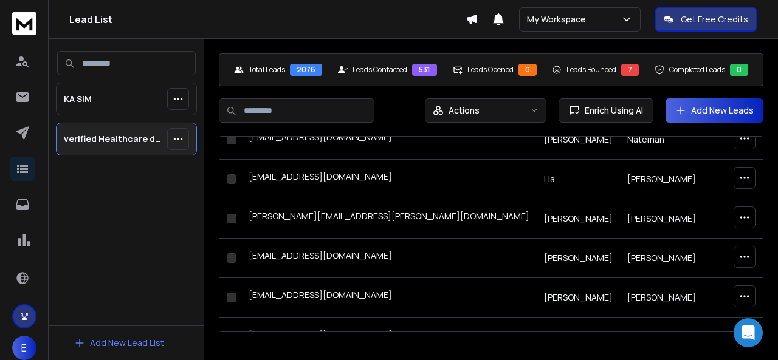
scroll to position [1767, 0]
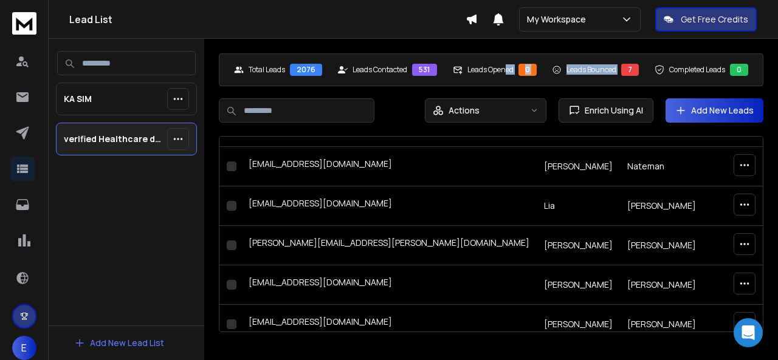
drag, startPoint x: 626, startPoint y: 63, endPoint x: 503, endPoint y: 73, distance: 123.1
click at [503, 73] on div "Total Leads 2076 Leads Contacted 531 Leads Opened 0 Leads Bounced 7 Completed L…" at bounding box center [491, 69] width 545 height 33
click at [503, 73] on p "Leads Opened" at bounding box center [490, 70] width 46 height 10
click at [29, 321] on link at bounding box center [24, 316] width 24 height 24
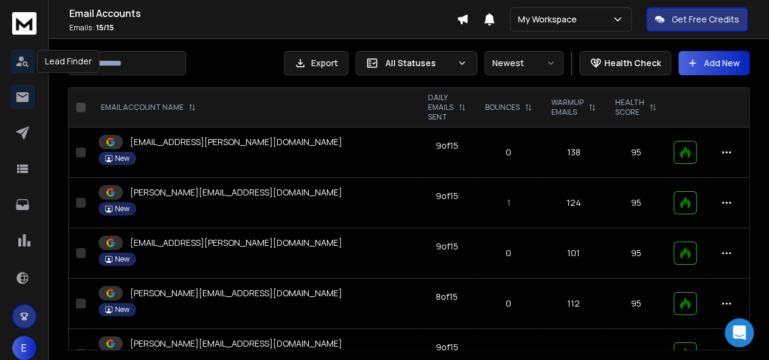
click at [22, 64] on icon at bounding box center [22, 61] width 15 height 15
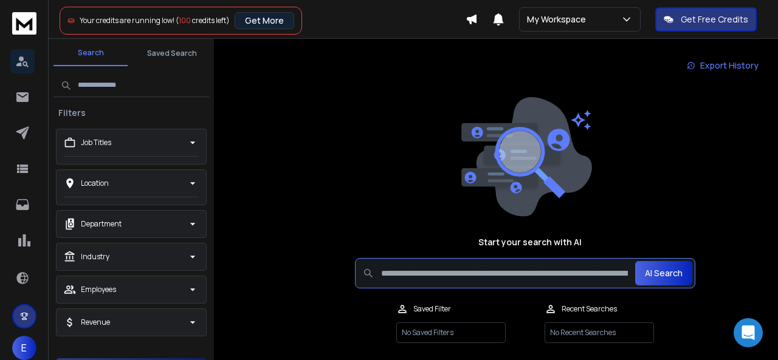
click at [273, 25] on button "Get More" at bounding box center [265, 20] width 60 height 17
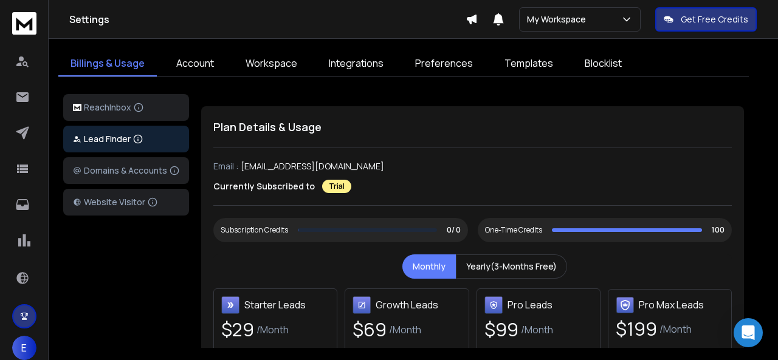
click at [146, 166] on button "Domains & Accounts" at bounding box center [126, 170] width 126 height 27
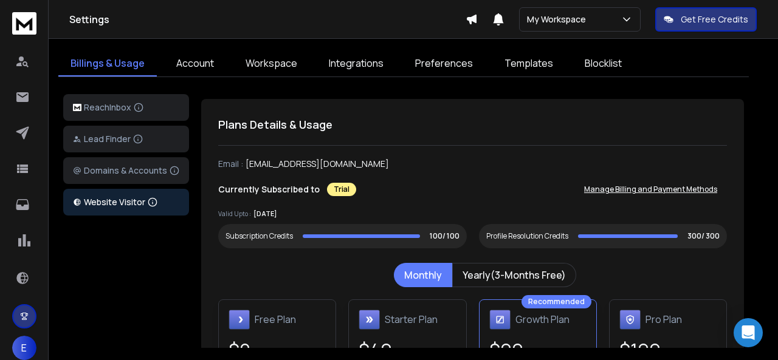
click at [132, 204] on button "Website Visitor" at bounding box center [126, 202] width 126 height 27
click at [201, 54] on link "Account" at bounding box center [195, 64] width 62 height 26
